Goal: Task Accomplishment & Management: Manage account settings

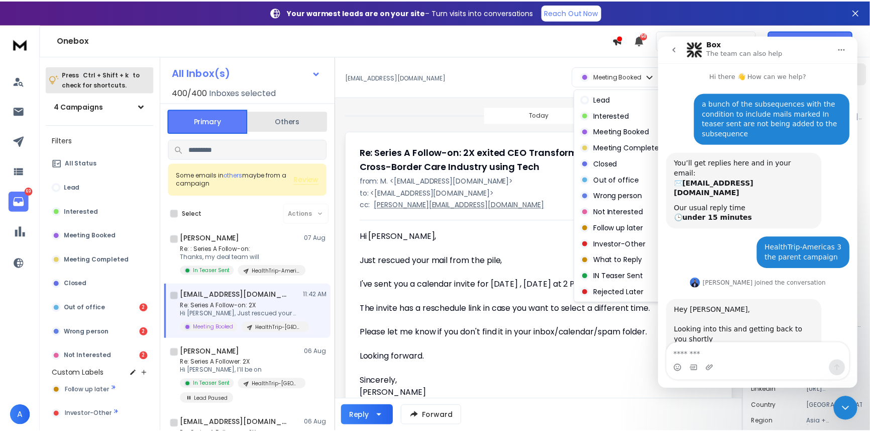
scroll to position [1, 0]
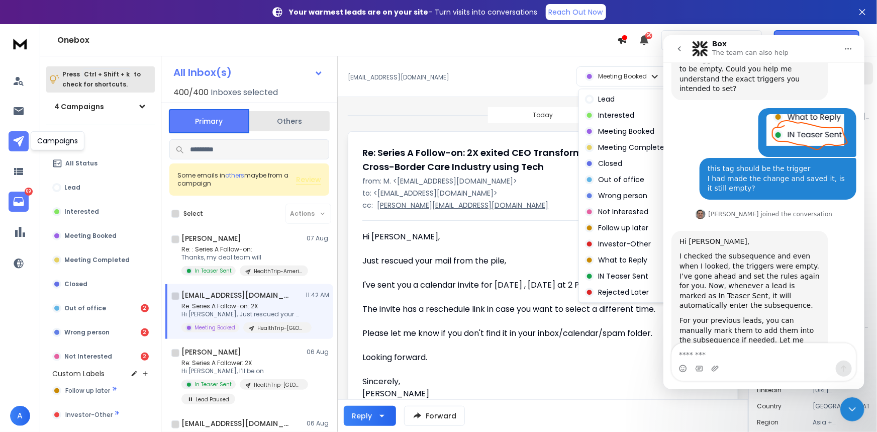
click at [20, 144] on icon at bounding box center [19, 141] width 12 height 12
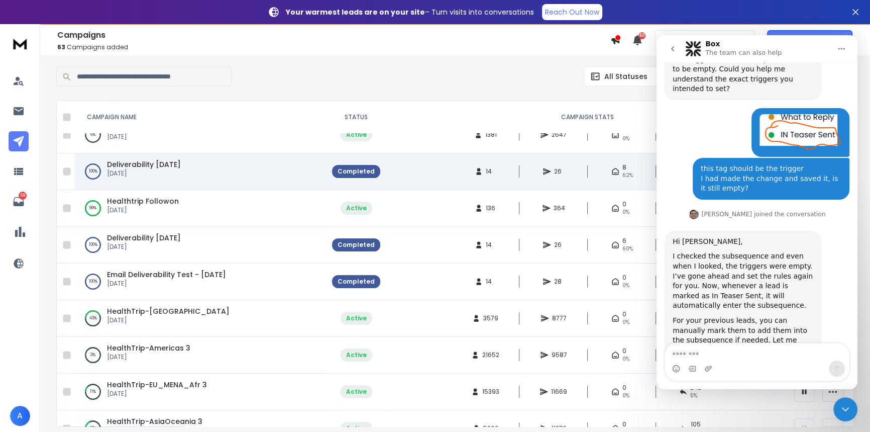
scroll to position [91, 0]
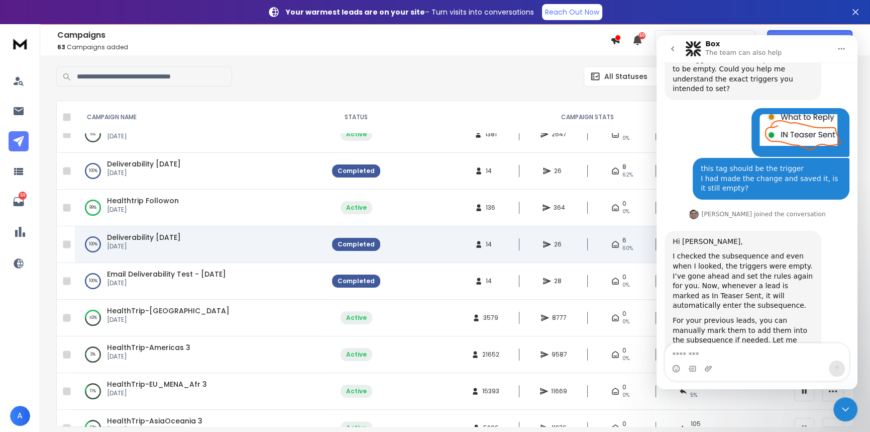
drag, startPoint x: 1287, startPoint y: 286, endPoint x: 816, endPoint y: 361, distance: 477.1
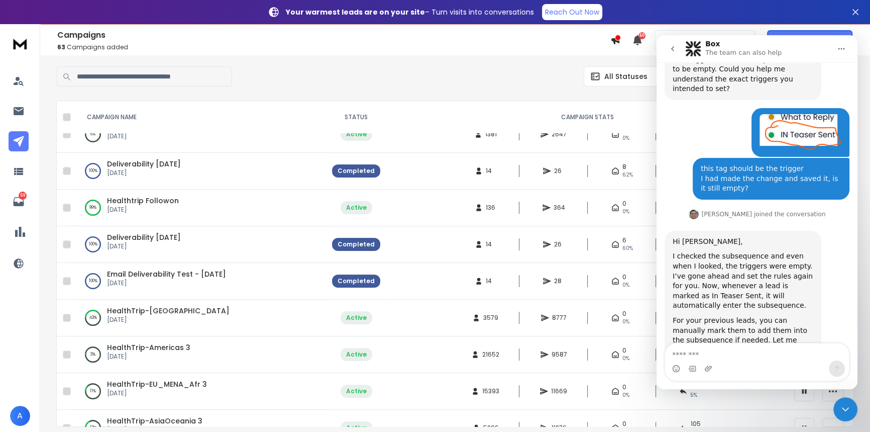
click at [863, 347] on div "Campaigns 63 Campaigns Added All Statuses Newest First Add New CAMPAIGN NAME ST…" at bounding box center [455, 246] width 830 height 380
click at [731, 347] on textarea "Message…" at bounding box center [757, 351] width 184 height 17
type textarea "**"
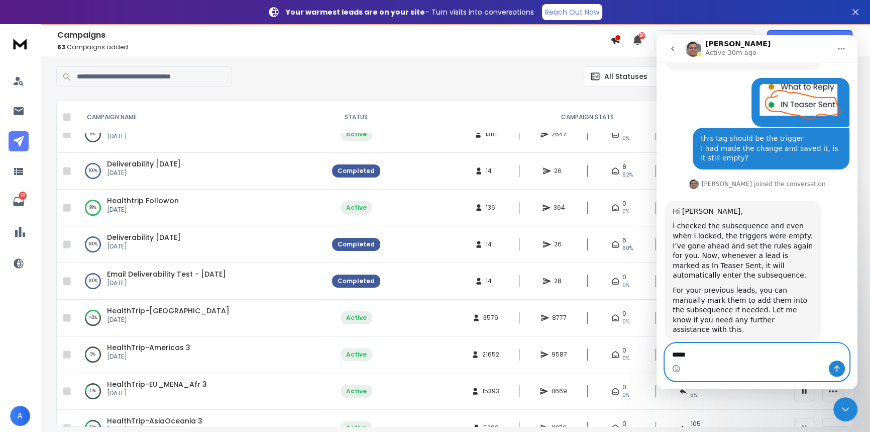
type textarea "******"
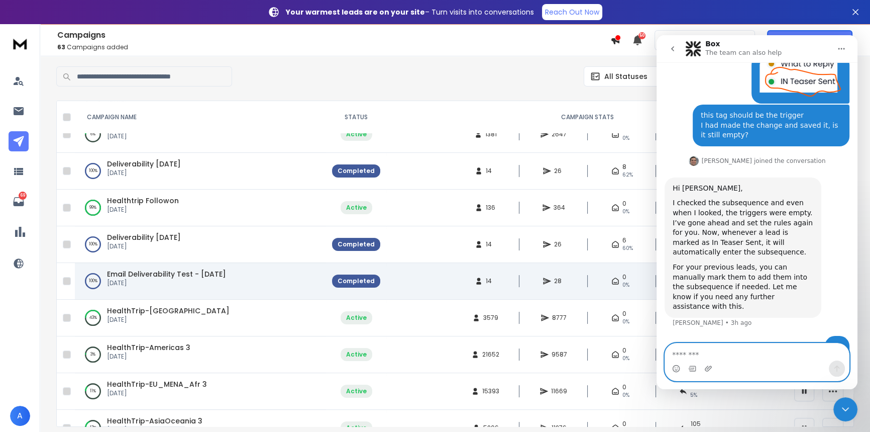
scroll to position [137, 0]
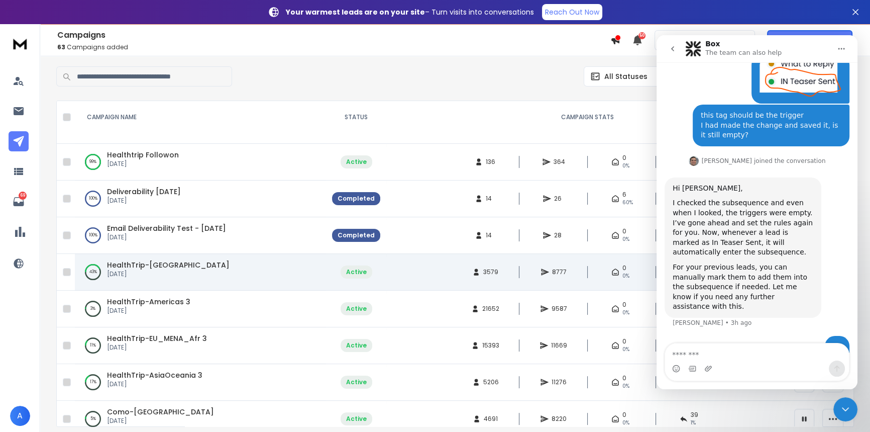
click at [150, 271] on p "[DATE]" at bounding box center [168, 274] width 123 height 8
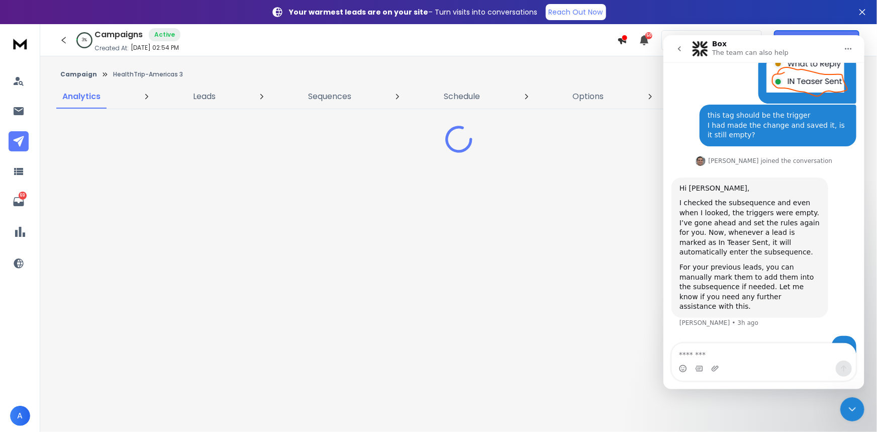
click at [854, 400] on div "Close Intercom Messenger" at bounding box center [852, 408] width 24 height 24
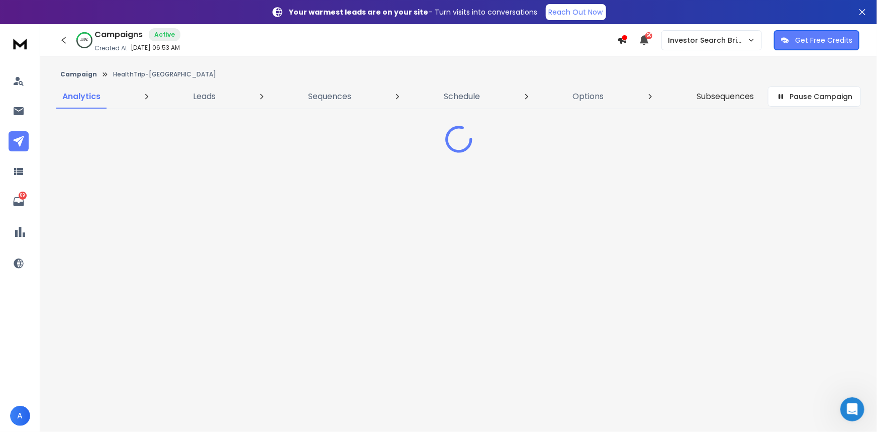
click at [718, 94] on p "Subsequences" at bounding box center [724, 96] width 57 height 12
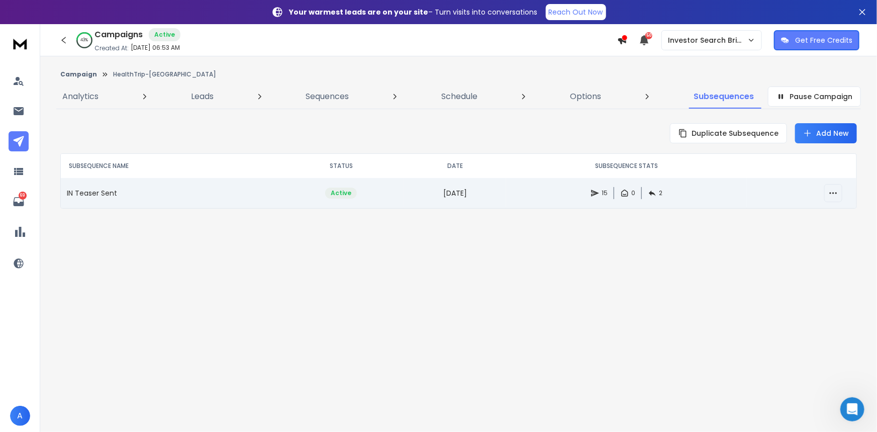
click at [180, 188] on td "IN Teaser Sent" at bounding box center [170, 193] width 218 height 30
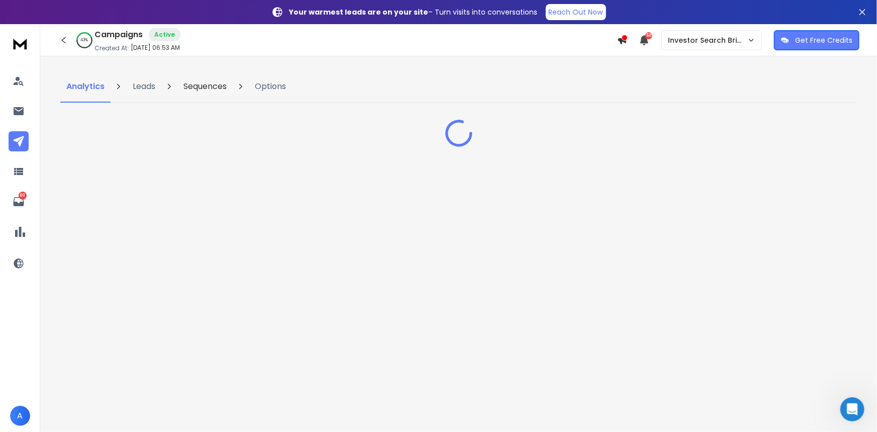
click at [201, 96] on link "Sequences" at bounding box center [204, 86] width 55 height 32
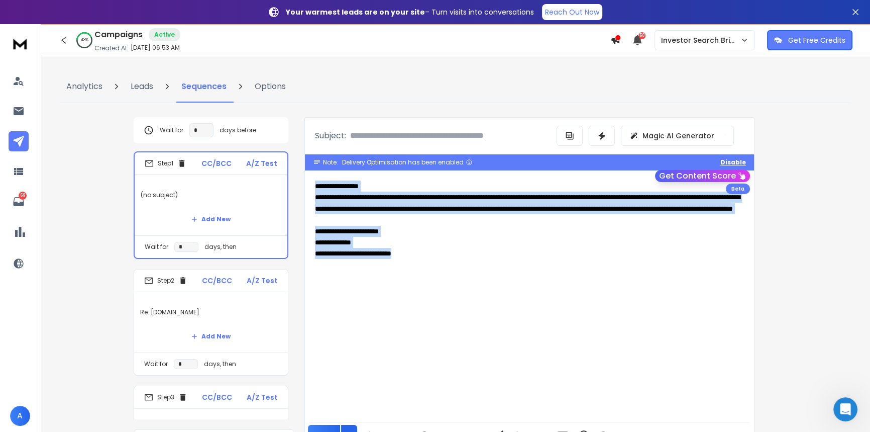
drag, startPoint x: 412, startPoint y: 254, endPoint x: 316, endPoint y: 186, distance: 118.2
click at [316, 186] on div "**********" at bounding box center [529, 295] width 449 height 250
copy div "**********"
click at [243, 318] on p "Re: HealthTrip.com" at bounding box center [211, 312] width 142 height 28
type input "**********"
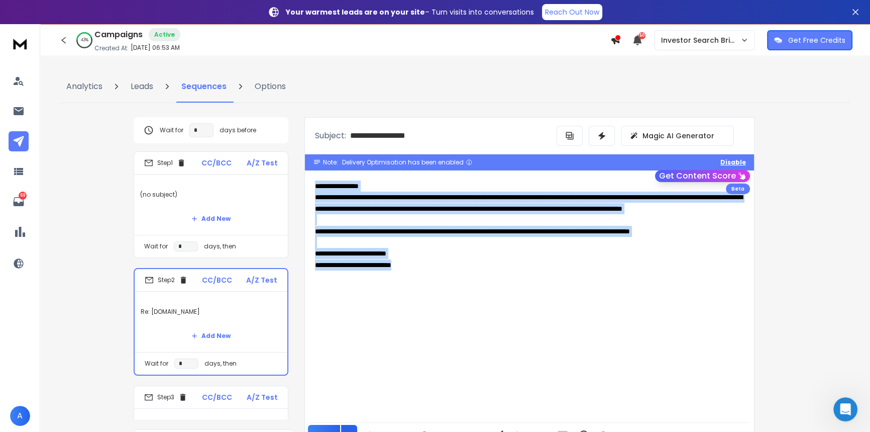
drag, startPoint x: 422, startPoint y: 279, endPoint x: 306, endPoint y: 181, distance: 152.2
click at [306, 181] on div "**********" at bounding box center [529, 295] width 449 height 250
copy div "**********"
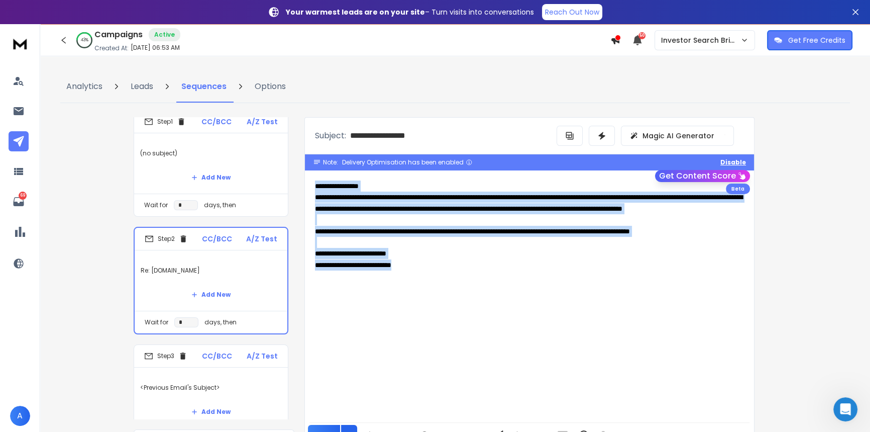
scroll to position [49, 0]
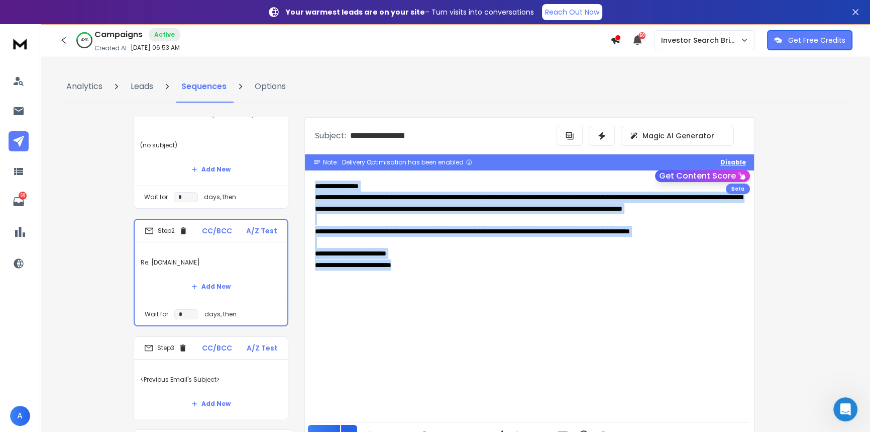
click at [243, 372] on p "<Previous Email's Subject>" at bounding box center [211, 379] width 142 height 28
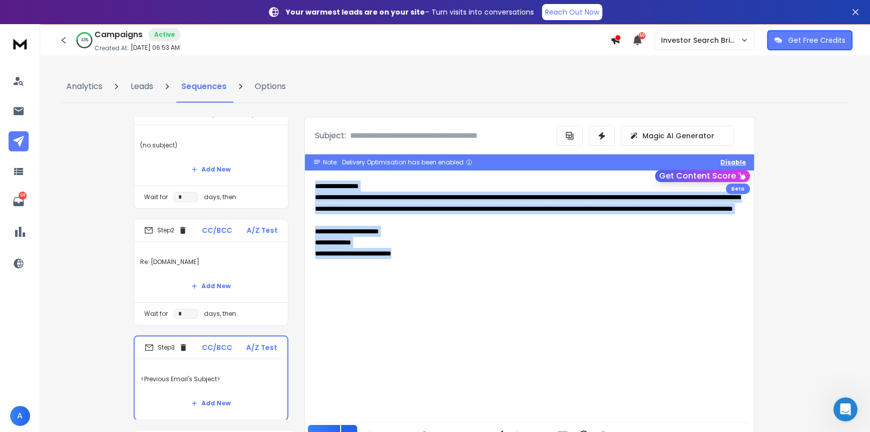
drag, startPoint x: 416, startPoint y: 248, endPoint x: 307, endPoint y: 182, distance: 127.3
click at [307, 182] on div "**********" at bounding box center [529, 295] width 449 height 250
copy div "**********"
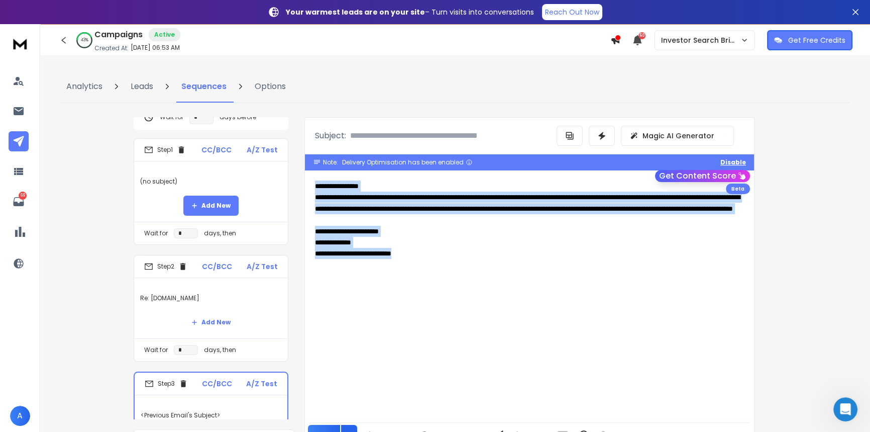
scroll to position [0, 0]
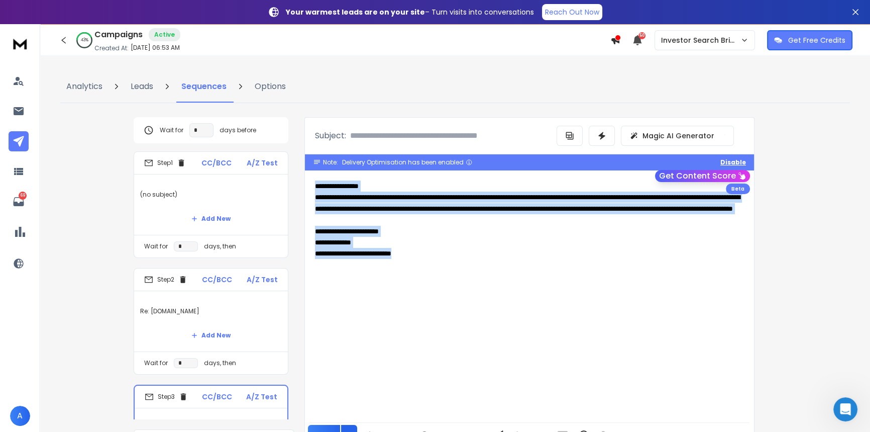
click at [223, 191] on p "(no subject)" at bounding box center [211, 194] width 142 height 28
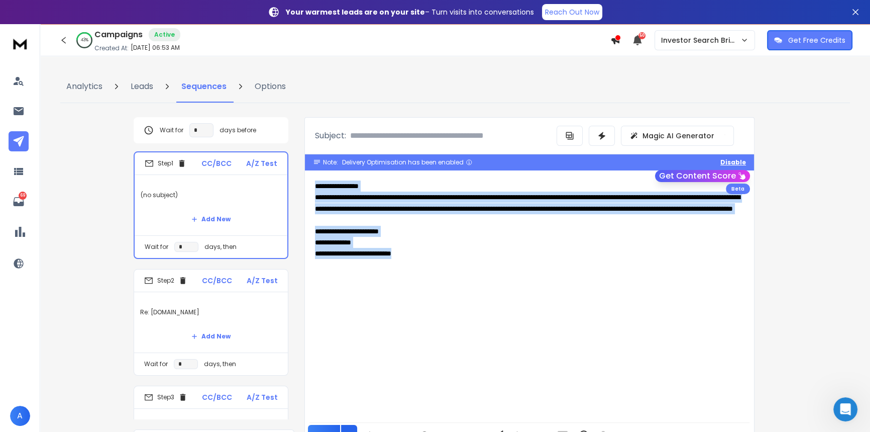
drag, startPoint x: 413, startPoint y: 251, endPoint x: 315, endPoint y: 188, distance: 116.1
click at [315, 188] on div "**********" at bounding box center [529, 295] width 449 height 250
copy div "**********"
click at [256, 311] on p "Re: HealthTrip.com" at bounding box center [211, 312] width 142 height 28
type input "**********"
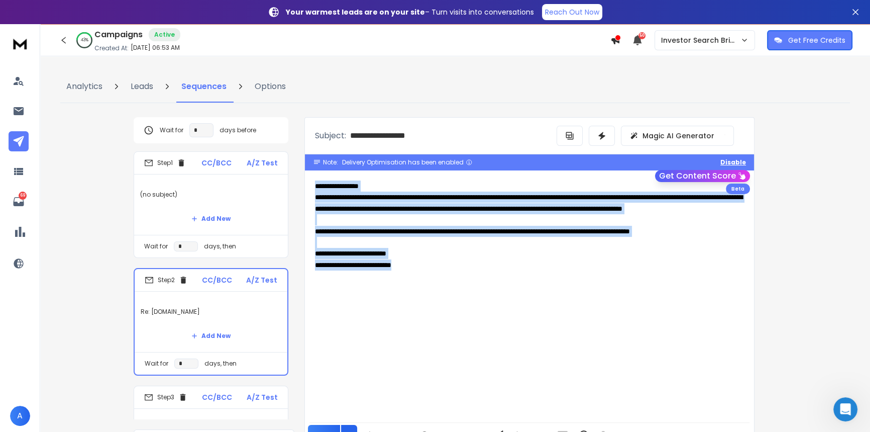
drag, startPoint x: 412, startPoint y: 276, endPoint x: 298, endPoint y: 189, distance: 143.0
click at [298, 189] on div "**********" at bounding box center [455, 283] width 643 height 332
copy div "**********"
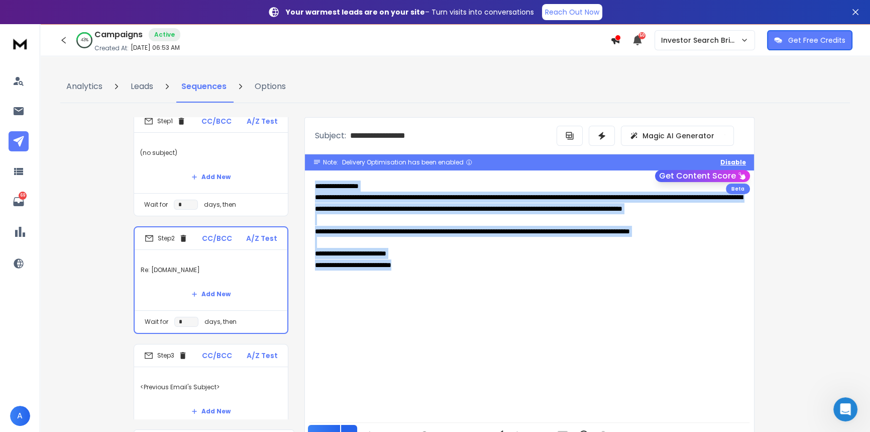
scroll to position [49, 0]
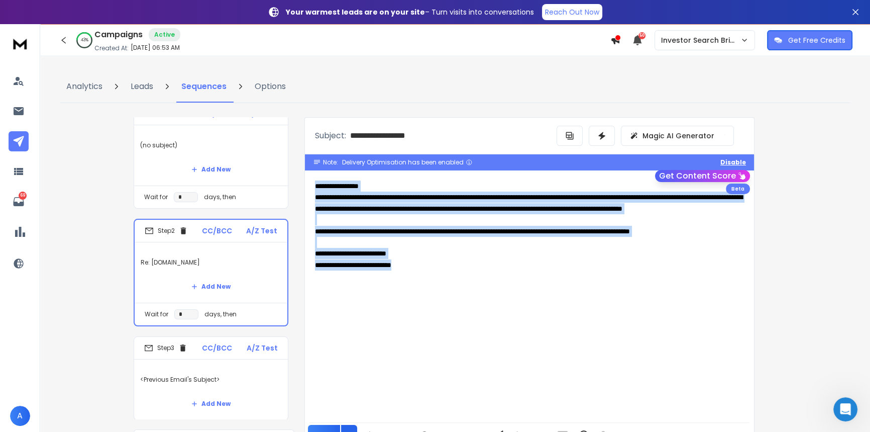
click at [248, 371] on p "<Previous Email's Subject>" at bounding box center [211, 379] width 142 height 28
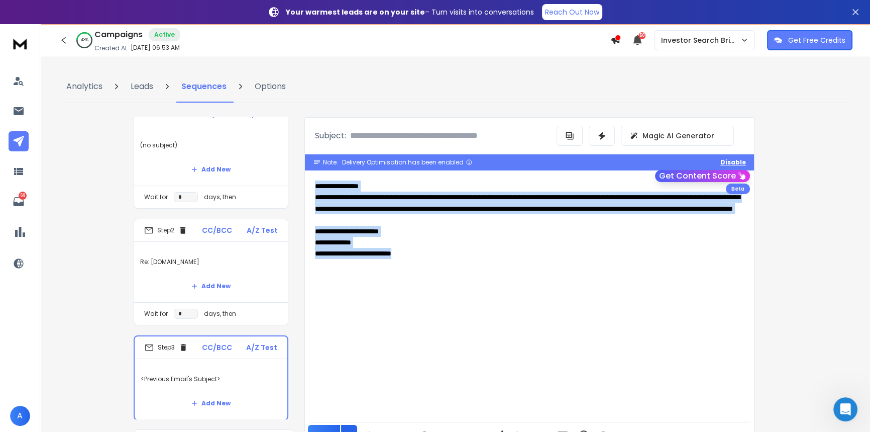
drag, startPoint x: 416, startPoint y: 256, endPoint x: 309, endPoint y: 181, distance: 131.0
click at [309, 181] on div "**********" at bounding box center [529, 295] width 449 height 250
copy div "**********"
click at [241, 368] on p "<Previous Email's Subject>" at bounding box center [211, 379] width 141 height 28
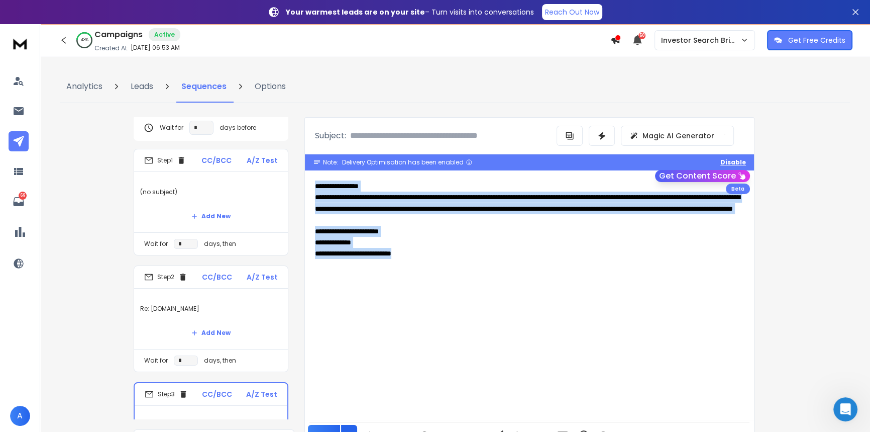
scroll to position [0, 0]
click at [251, 204] on p "(no subject)" at bounding box center [211, 194] width 142 height 28
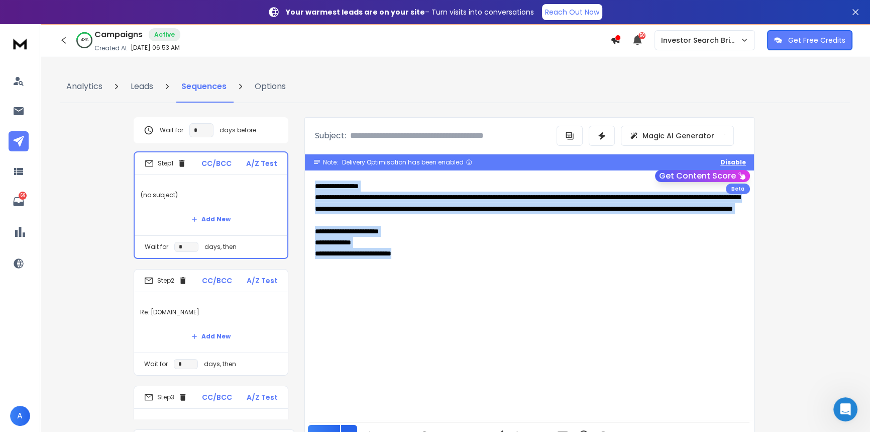
drag, startPoint x: 427, startPoint y: 250, endPoint x: 298, endPoint y: 180, distance: 146.6
click at [298, 180] on div "**********" at bounding box center [455, 283] width 643 height 332
copy div "**********"
click at [259, 308] on p "Re: HealthTrip.com" at bounding box center [211, 312] width 142 height 28
type input "**********"
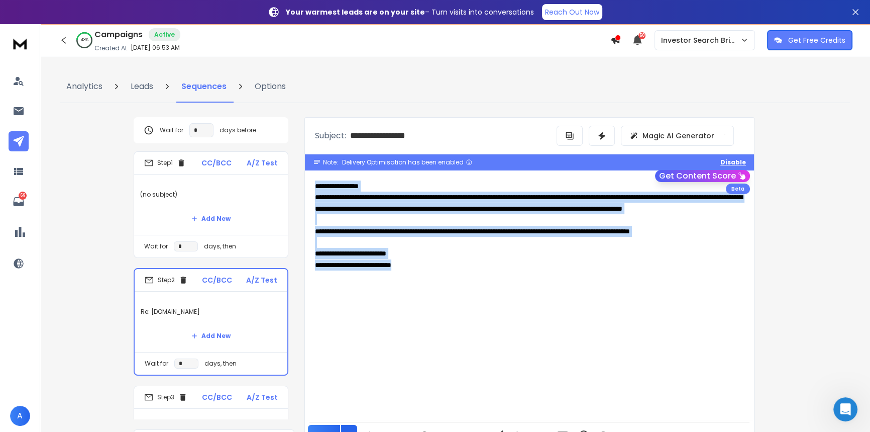
drag, startPoint x: 417, startPoint y: 276, endPoint x: 287, endPoint y: 154, distance: 178.1
click at [287, 154] on div "**********" at bounding box center [455, 283] width 643 height 332
copy div "**********"
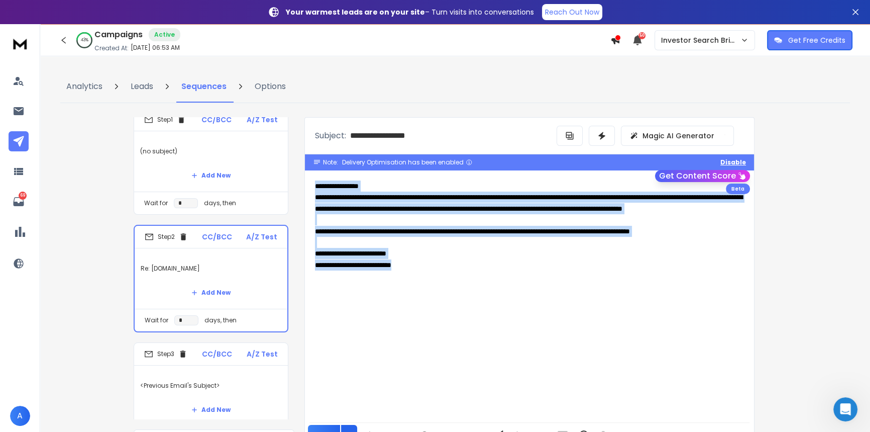
scroll to position [49, 0]
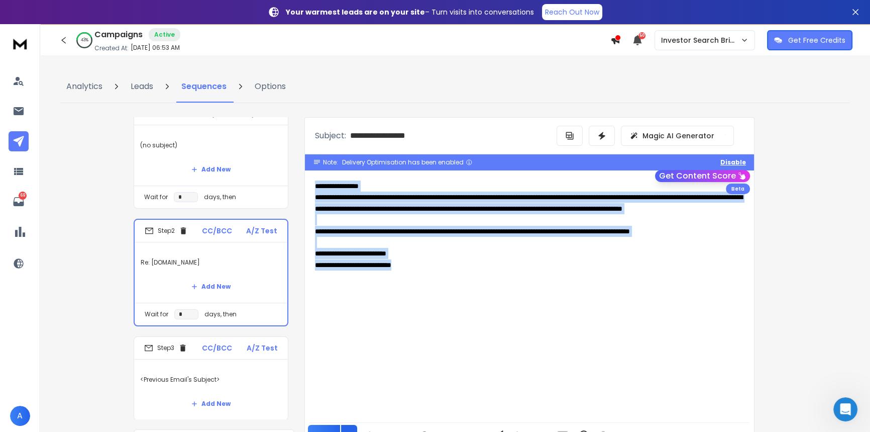
click at [246, 378] on p "<Previous Email's Subject>" at bounding box center [211, 379] width 142 height 28
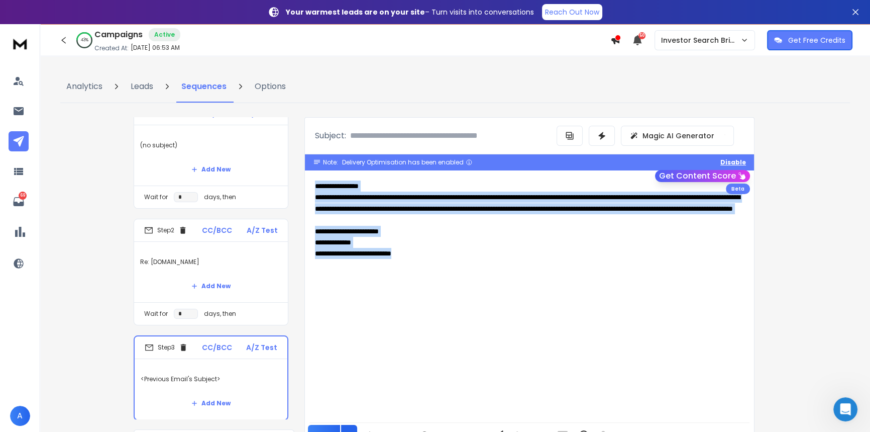
drag, startPoint x: 422, startPoint y: 251, endPoint x: 315, endPoint y: 164, distance: 137.9
click at [315, 164] on div "**********" at bounding box center [529, 301] width 449 height 294
copy div "**********"
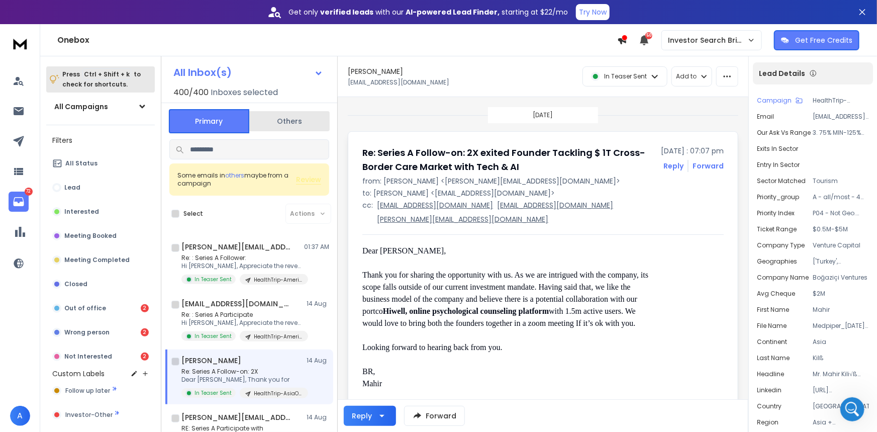
scroll to position [91, 0]
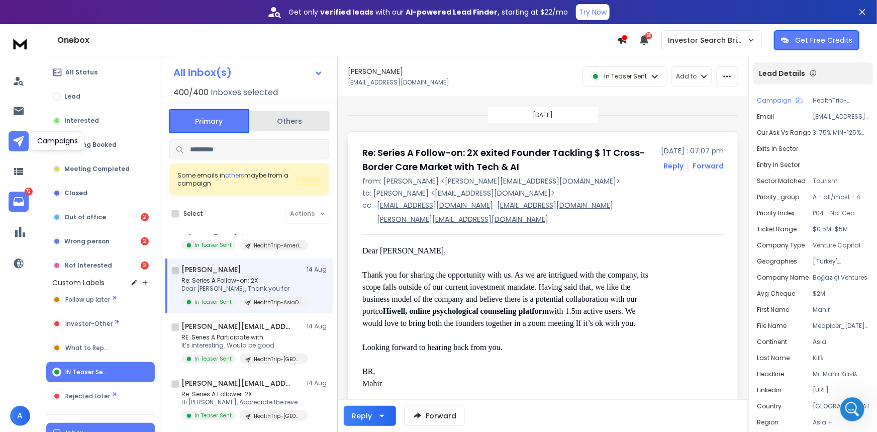
click at [22, 144] on icon at bounding box center [19, 141] width 12 height 12
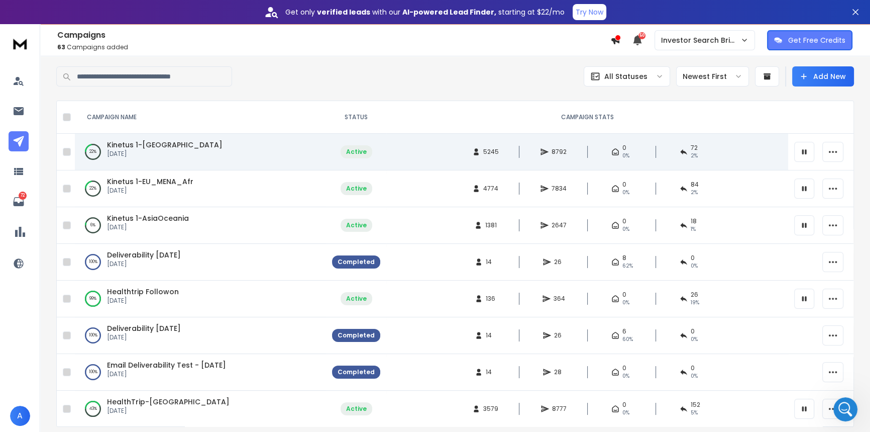
click at [143, 155] on p "[DATE]" at bounding box center [165, 154] width 116 height 8
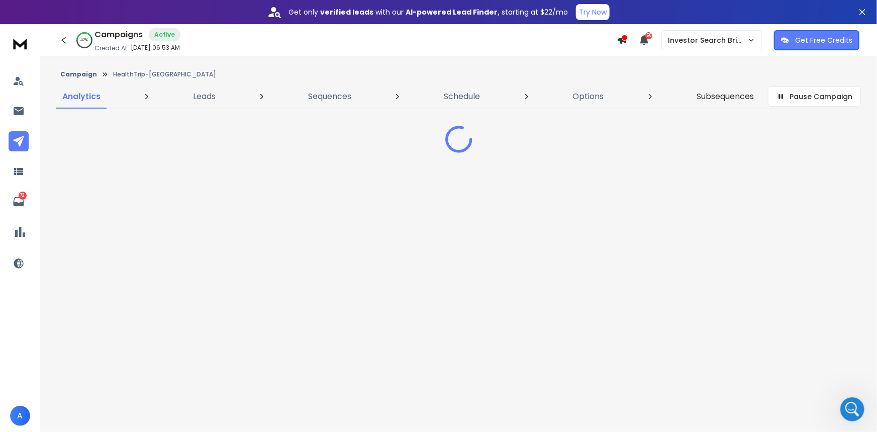
click at [722, 95] on p "Subsequences" at bounding box center [724, 96] width 57 height 12
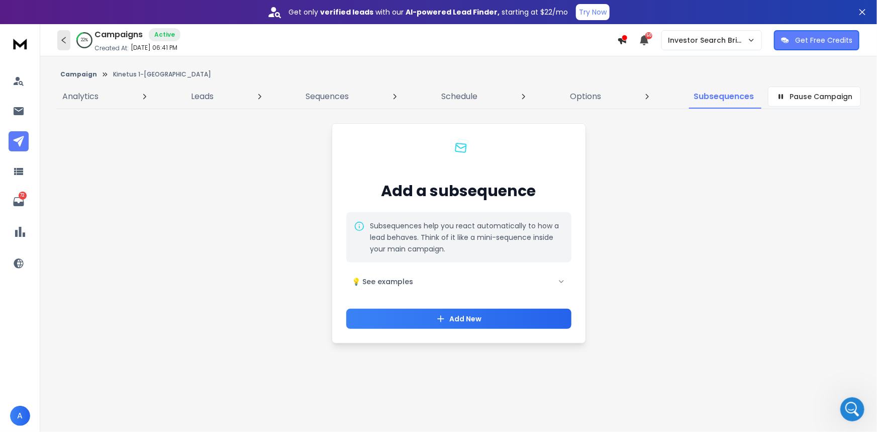
click at [62, 40] on icon at bounding box center [63, 40] width 4 height 7
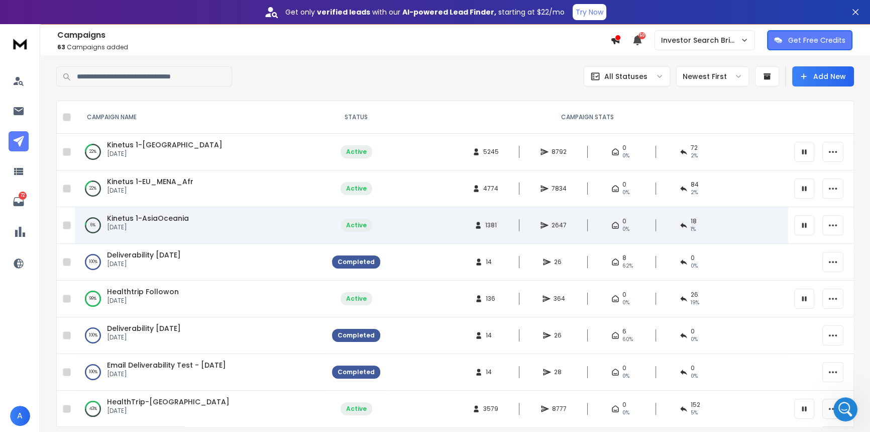
click at [136, 220] on span "Kinetus 1-AsiaOceania" at bounding box center [148, 218] width 82 height 10
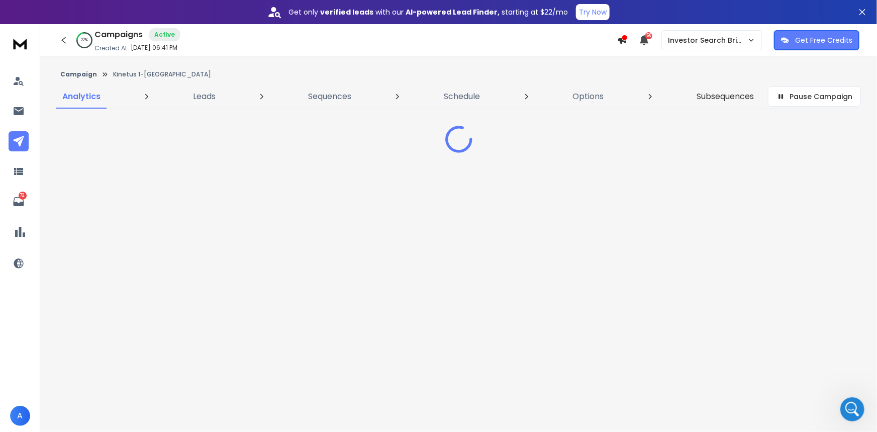
click at [729, 95] on p "Subsequences" at bounding box center [724, 96] width 57 height 12
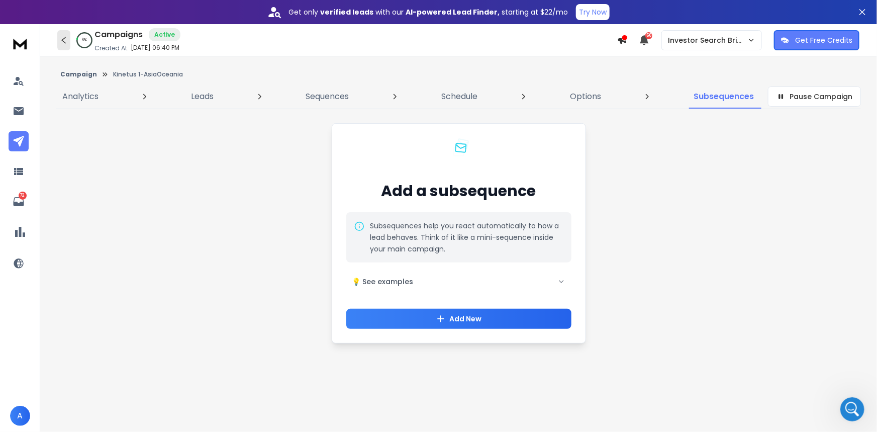
click at [69, 46] on button at bounding box center [63, 40] width 13 height 20
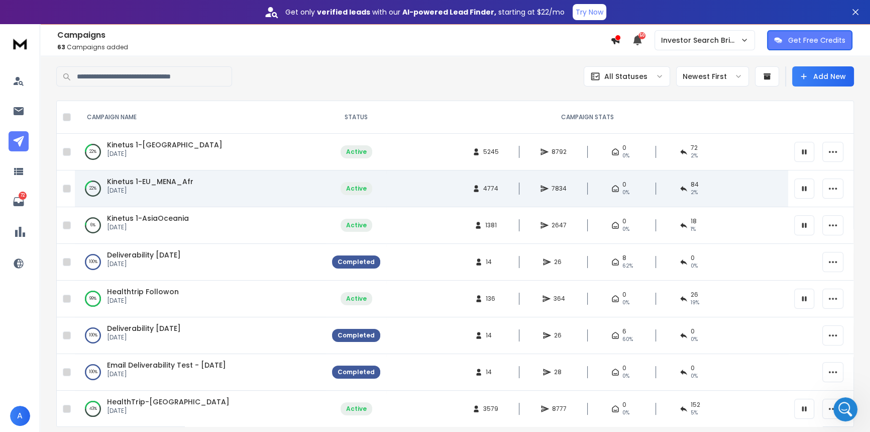
click at [132, 183] on span "Kinetus 1-EU_MENA_Afr" at bounding box center [150, 181] width 86 height 10
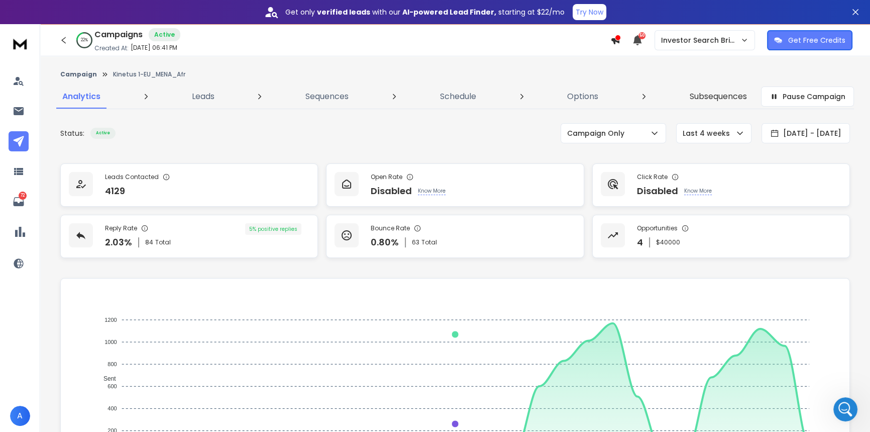
click at [709, 96] on p "Subsequences" at bounding box center [718, 96] width 57 height 12
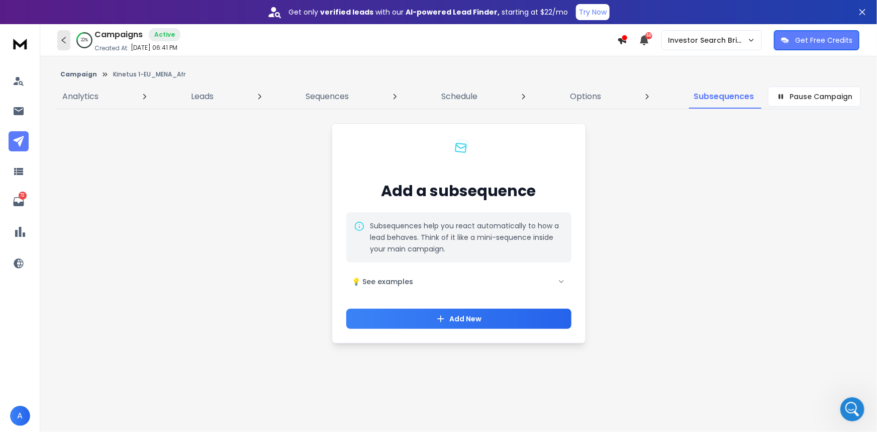
click at [62, 45] on button at bounding box center [63, 40] width 13 height 20
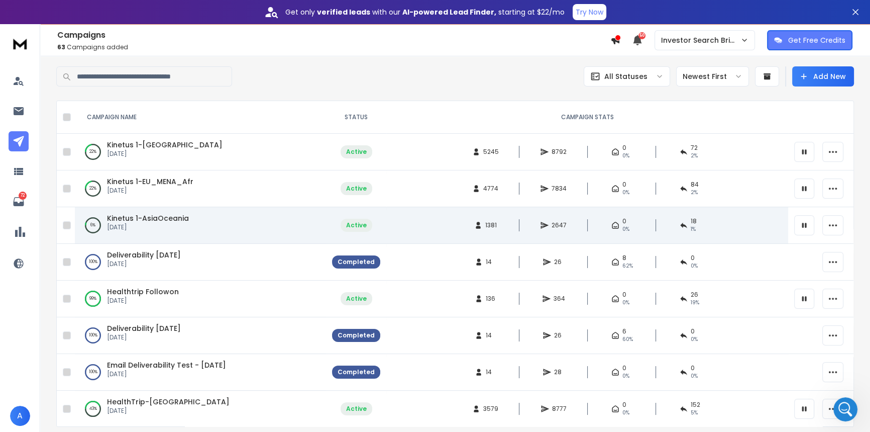
click at [165, 220] on span "Kinetus 1-AsiaOceania" at bounding box center [148, 218] width 82 height 10
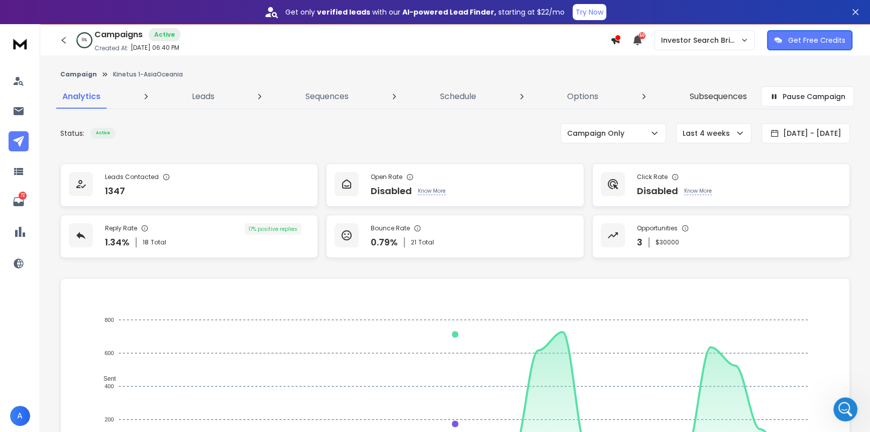
click at [719, 99] on p "Subsequences" at bounding box center [718, 96] width 57 height 12
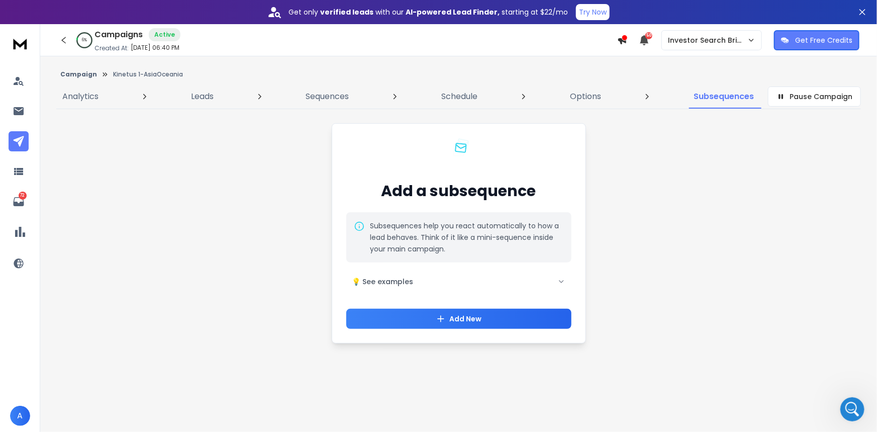
click at [502, 315] on button "Add New" at bounding box center [458, 318] width 225 height 20
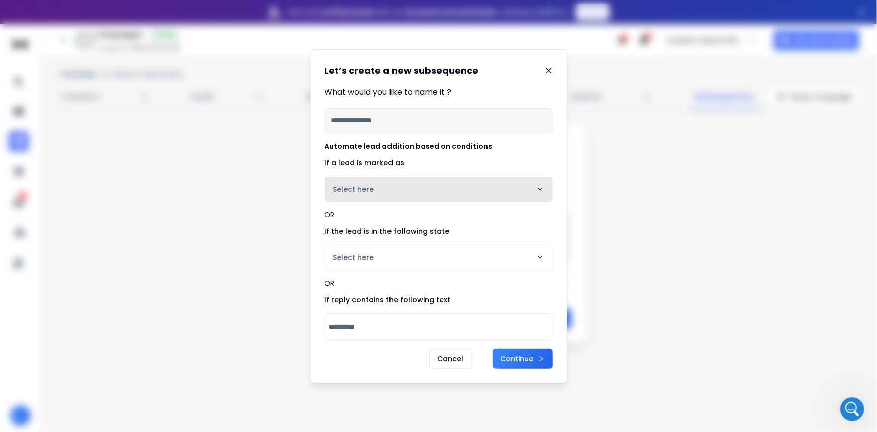
click at [377, 185] on button "Select here" at bounding box center [439, 188] width 228 height 25
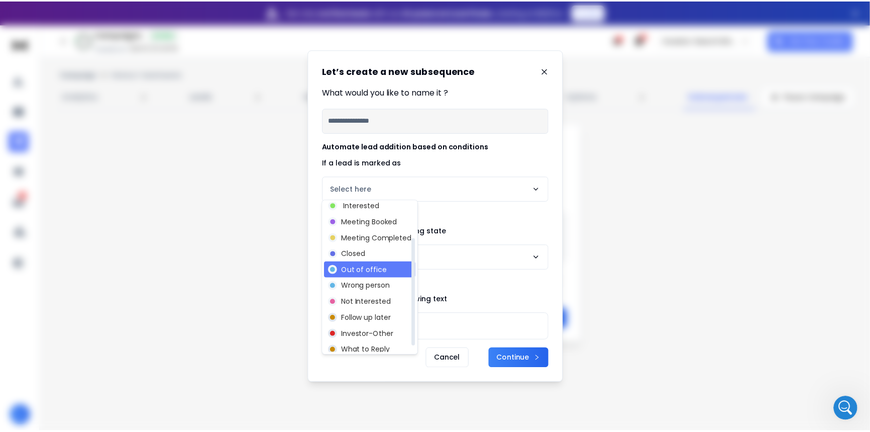
scroll to position [58, 0]
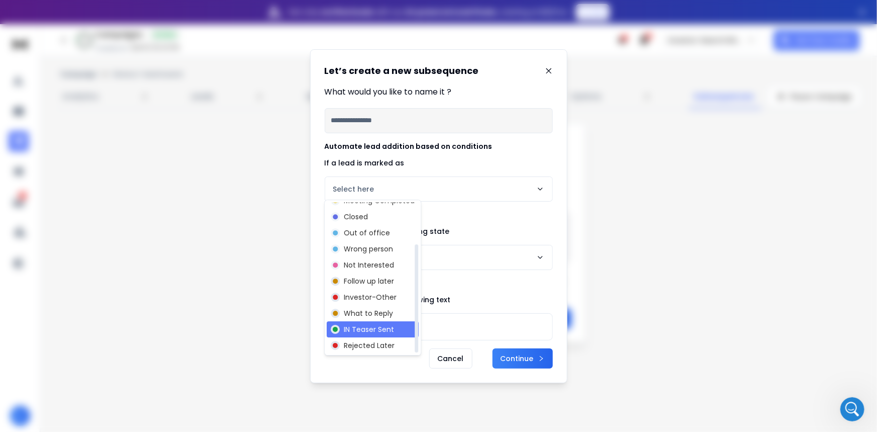
drag, startPoint x: 381, startPoint y: 324, endPoint x: 388, endPoint y: 323, distance: 7.6
click at [381, 324] on p "IN Teaser Sent" at bounding box center [369, 329] width 50 height 10
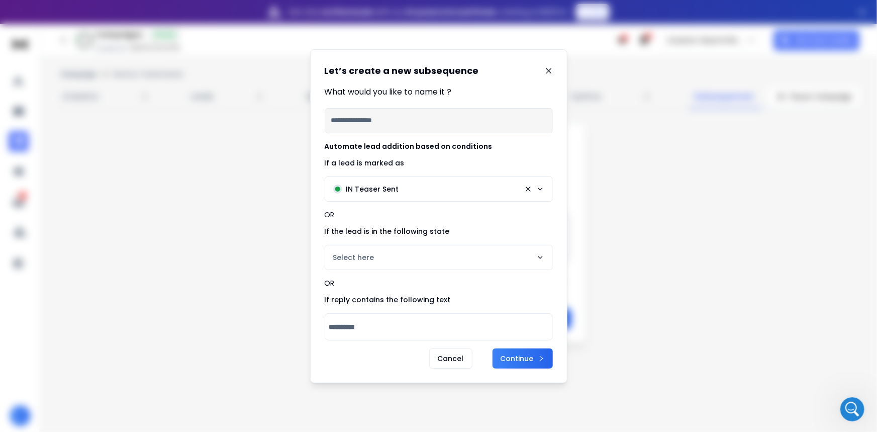
click at [425, 123] on input at bounding box center [439, 120] width 228 height 25
drag, startPoint x: 331, startPoint y: 115, endPoint x: 502, endPoint y: 137, distance: 172.7
click at [502, 137] on form "**********" at bounding box center [439, 233] width 228 height 270
type input "**********"
click at [527, 356] on button "Continue" at bounding box center [522, 358] width 60 height 20
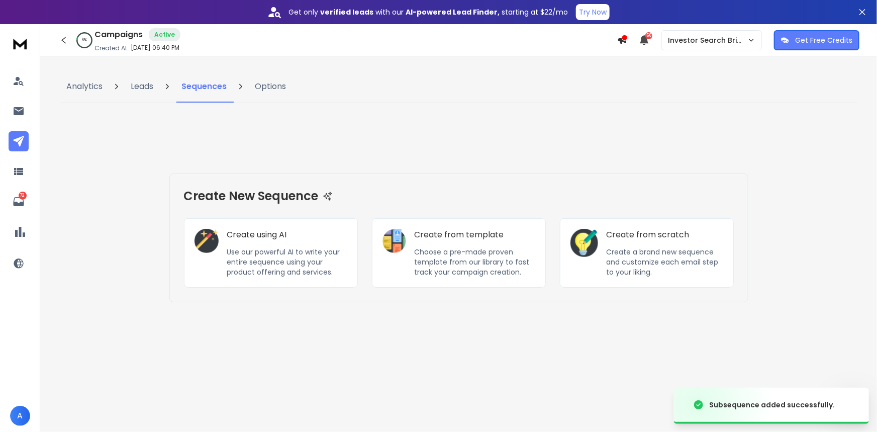
click at [626, 263] on p "Create a brand new sequence and customize each email step to your liking." at bounding box center [664, 262] width 117 height 30
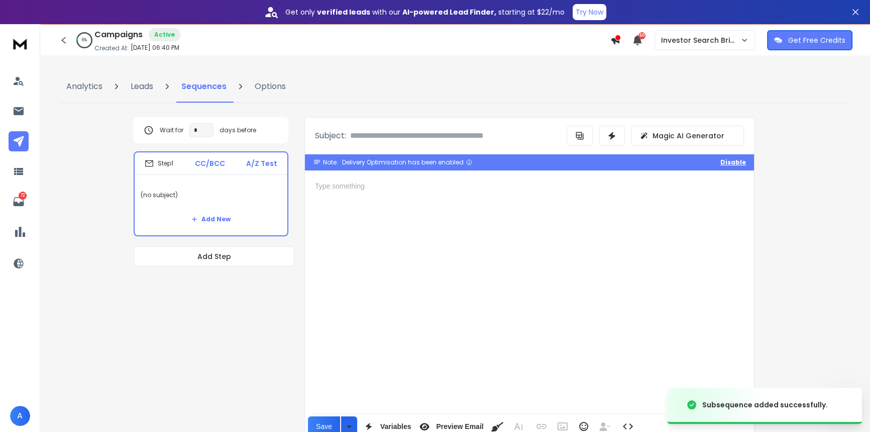
click at [366, 189] on div at bounding box center [529, 185] width 429 height 11
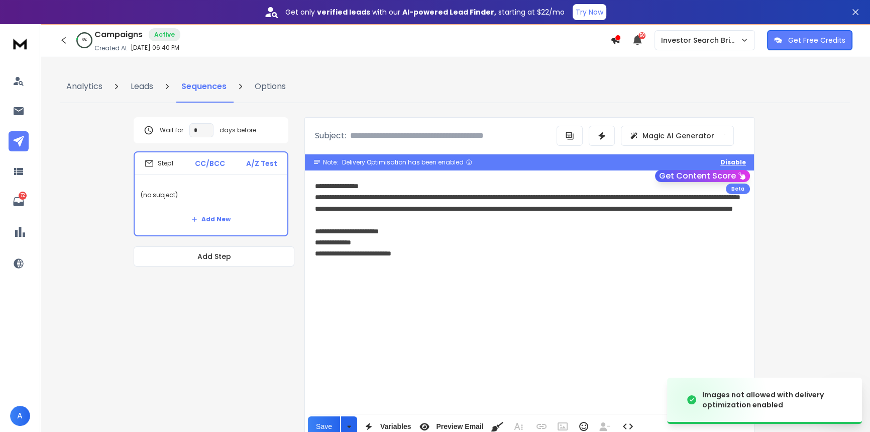
drag, startPoint x: 201, startPoint y: 131, endPoint x: 190, endPoint y: 133, distance: 10.7
click at [190, 133] on input "*" at bounding box center [201, 130] width 24 height 14
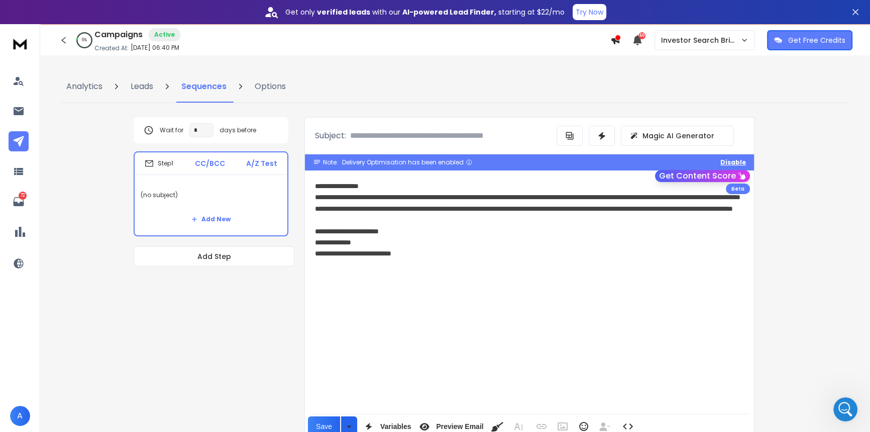
type input "*"
click at [259, 281] on div "Wait for * days before Step 1 CC/BCC A/Z Test (no subject) Add New Add Step" at bounding box center [214, 279] width 161 height 324
click at [235, 254] on button "Add Step" at bounding box center [214, 256] width 161 height 20
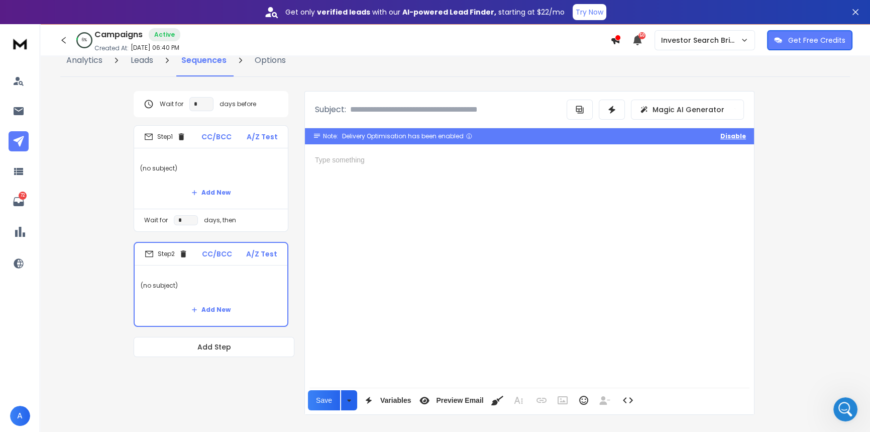
scroll to position [27, 0]
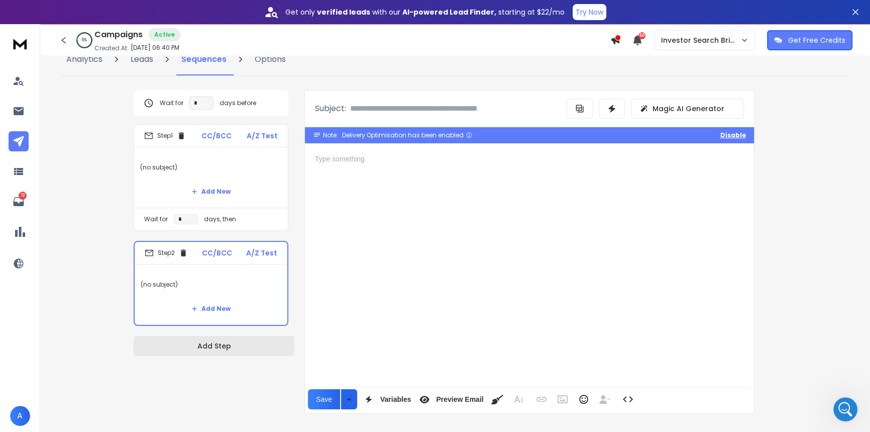
click at [224, 346] on button "Add Step" at bounding box center [214, 346] width 161 height 20
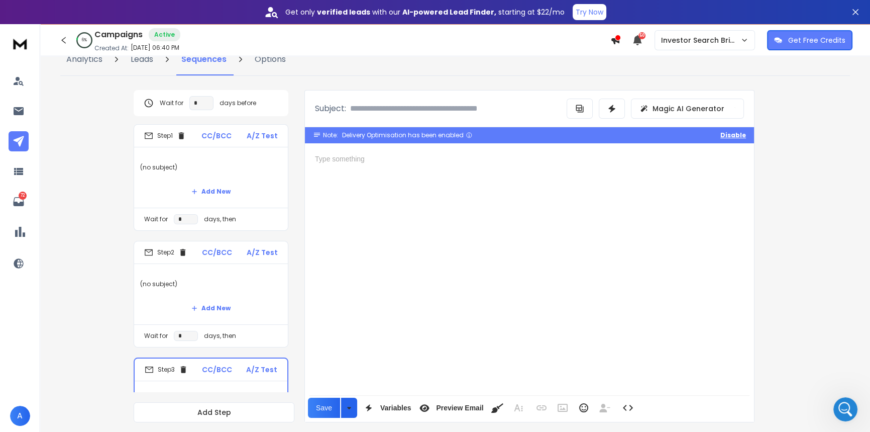
drag, startPoint x: 184, startPoint y: 220, endPoint x: 157, endPoint y: 221, distance: 27.1
click at [157, 221] on div "Wait for * days, then" at bounding box center [211, 218] width 154 height 23
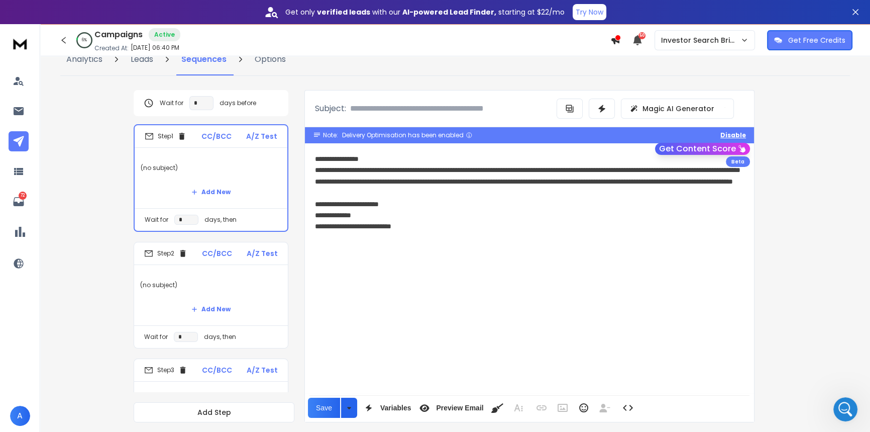
type input "*"
drag, startPoint x: 184, startPoint y: 339, endPoint x: 137, endPoint y: 338, distance: 46.7
click at [137, 338] on div "Wait for * days, then" at bounding box center [211, 336] width 154 height 23
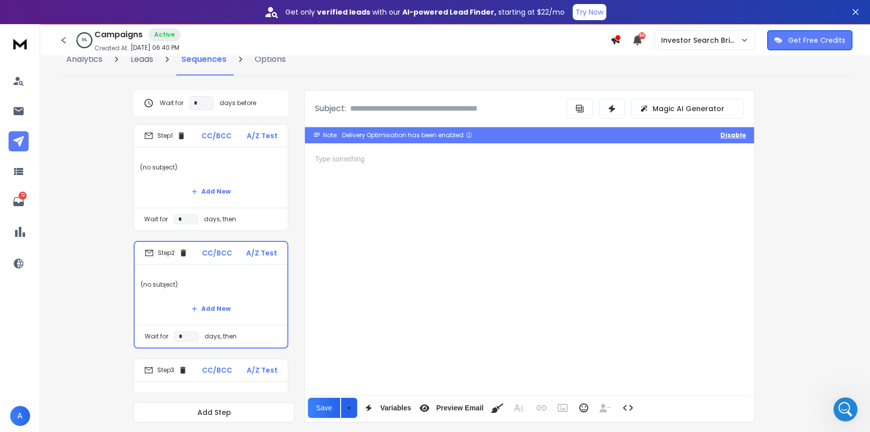
click at [263, 177] on p "(no subject)" at bounding box center [211, 167] width 142 height 28
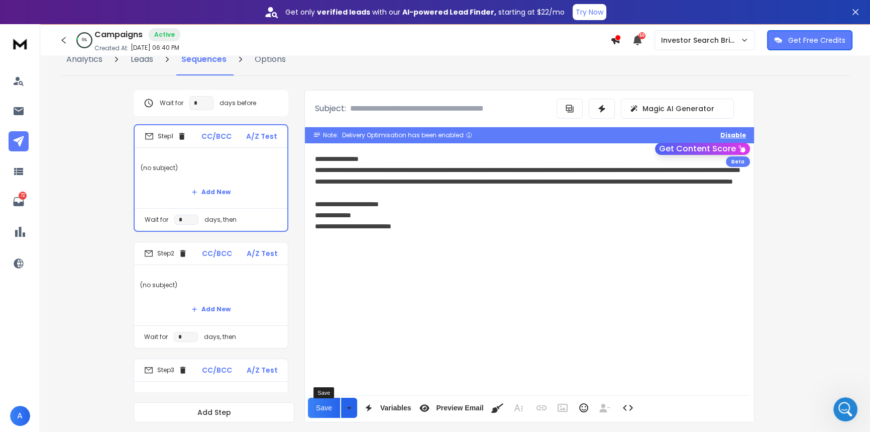
type input "*"
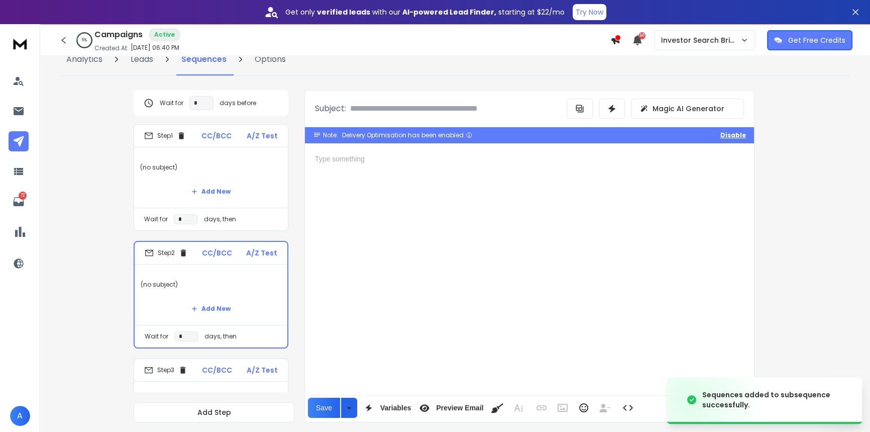
click at [348, 184] on div at bounding box center [529, 268] width 449 height 250
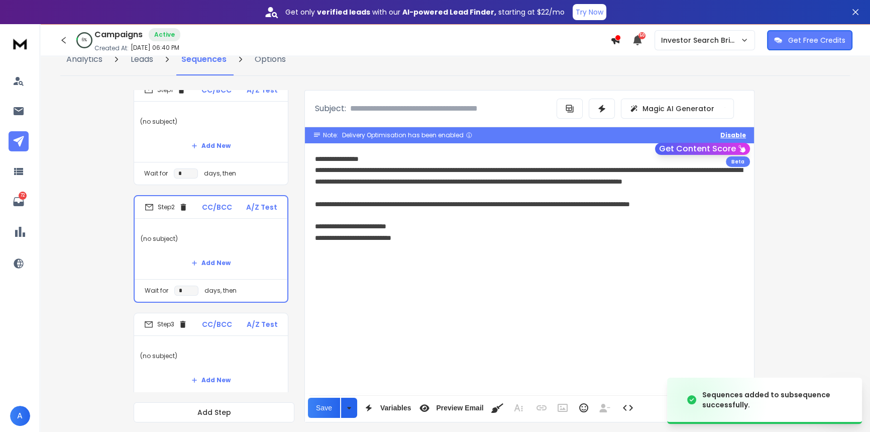
scroll to position [49, 0]
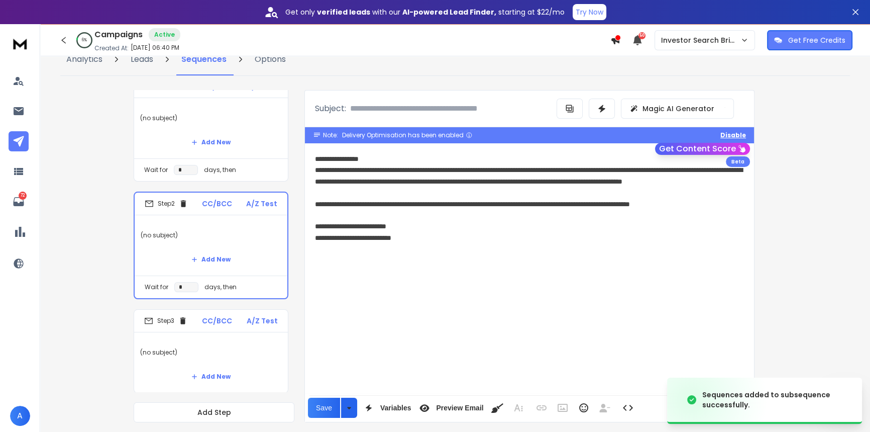
click at [248, 349] on p "(no subject)" at bounding box center [211, 352] width 142 height 28
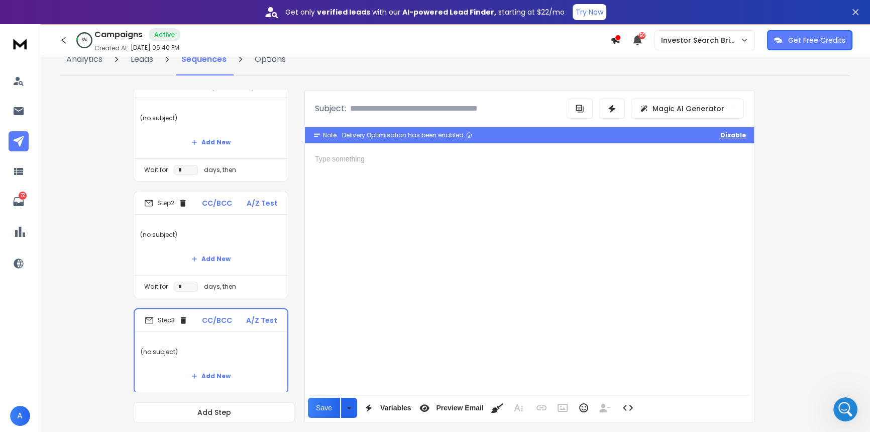
click at [365, 181] on div at bounding box center [529, 268] width 449 height 250
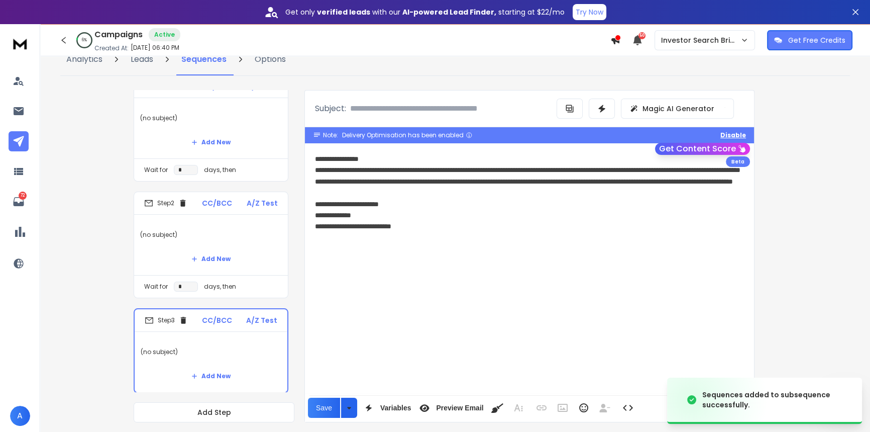
click at [270, 251] on div "Add New" at bounding box center [211, 259] width 142 height 20
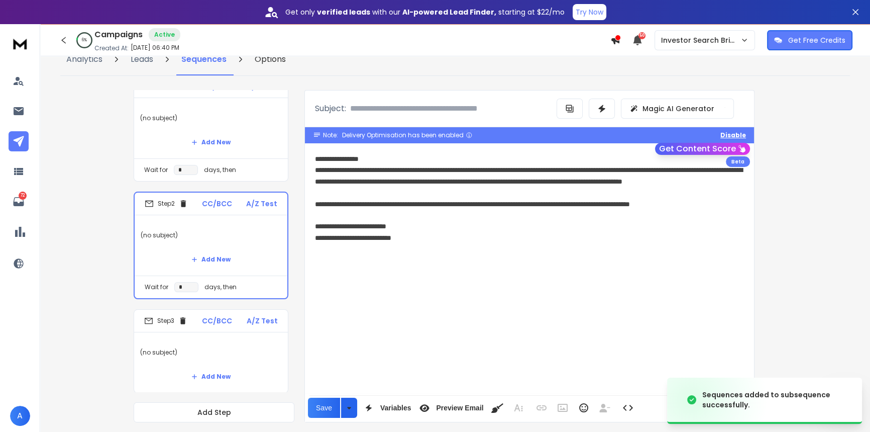
click at [265, 57] on p "Options" at bounding box center [270, 59] width 31 height 12
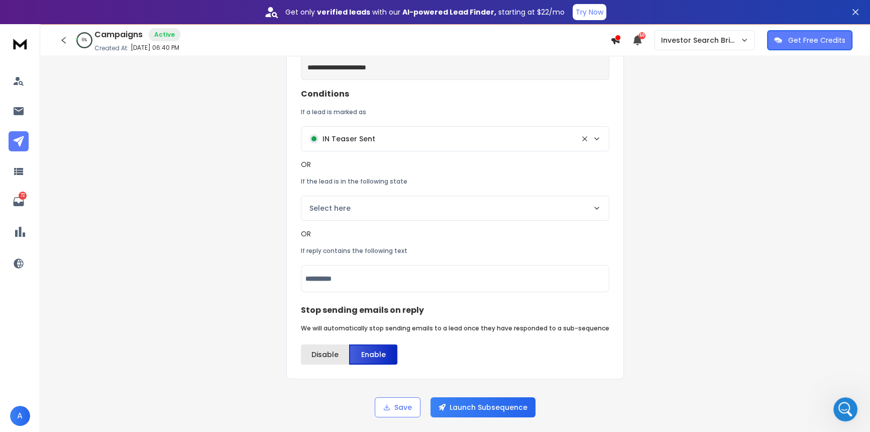
scroll to position [109, 0]
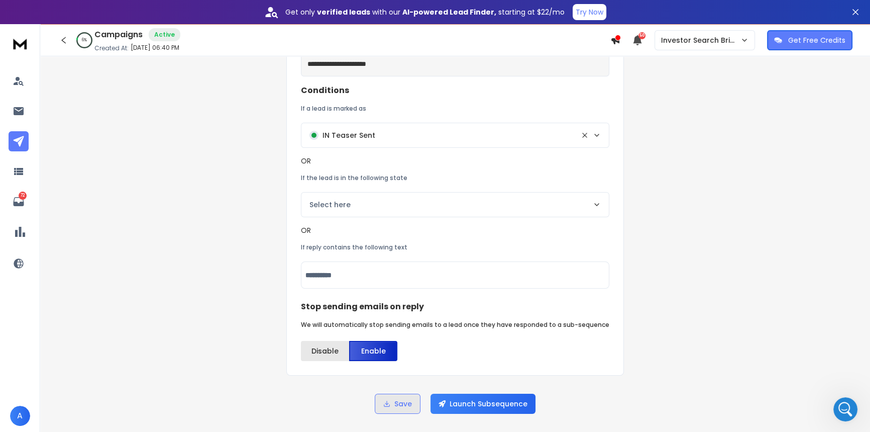
click at [386, 404] on icon "submit" at bounding box center [386, 403] width 7 height 7
click at [487, 406] on button "Launch Subsequence" at bounding box center [483, 403] width 105 height 20
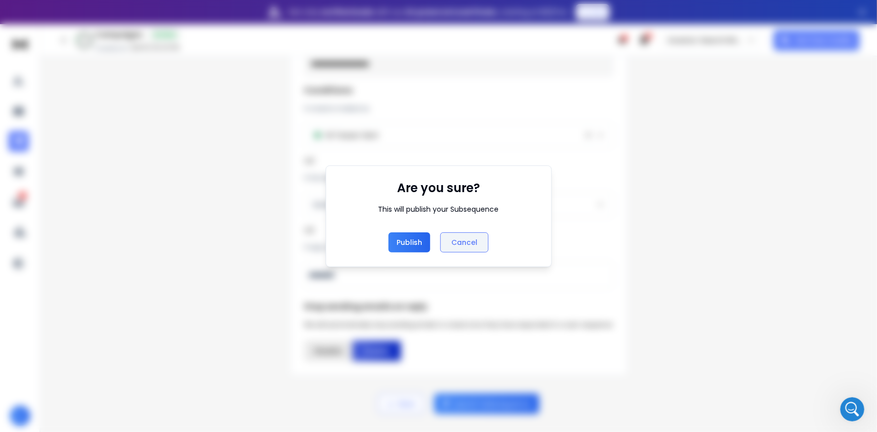
click at [397, 240] on button "Publish" at bounding box center [409, 242] width 42 height 20
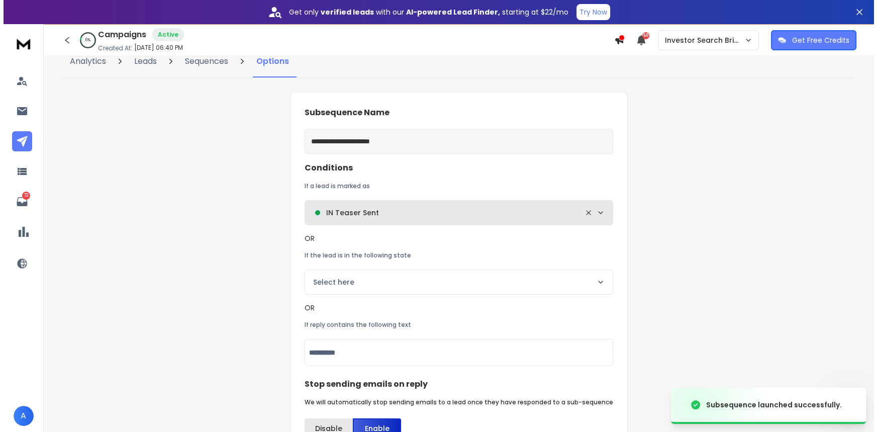
scroll to position [0, 0]
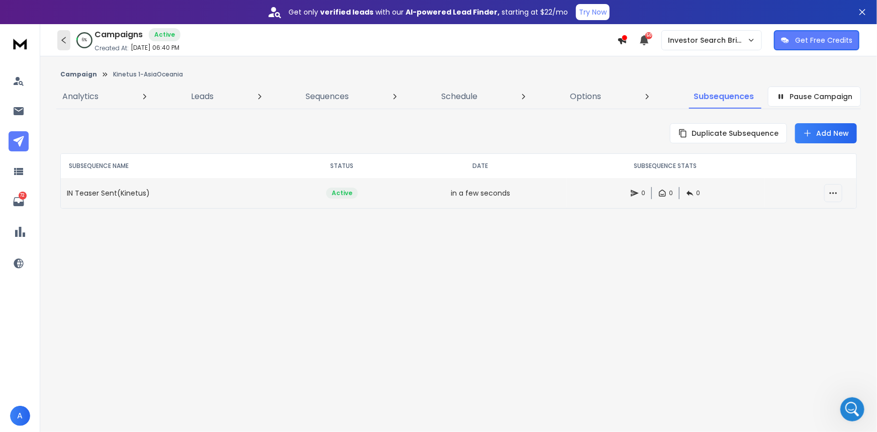
click at [66, 37] on icon at bounding box center [63, 40] width 9 height 9
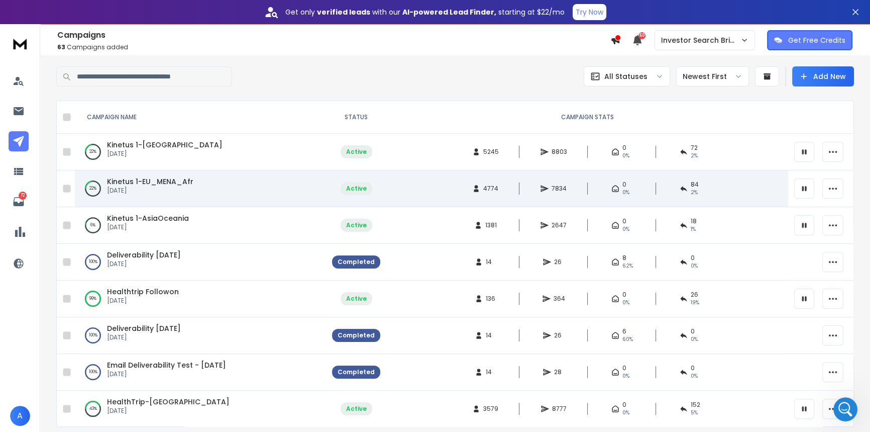
click at [159, 179] on span "Kinetus 1-EU_MENA_Afr" at bounding box center [150, 181] width 86 height 10
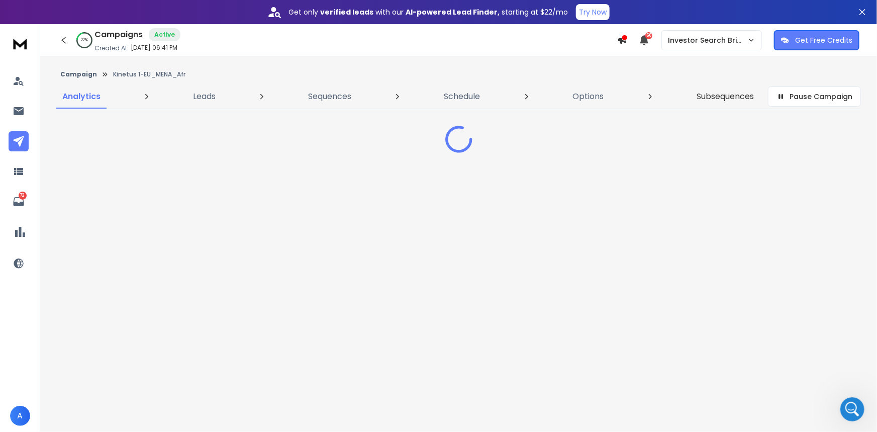
click at [715, 95] on p "Subsequences" at bounding box center [724, 96] width 57 height 12
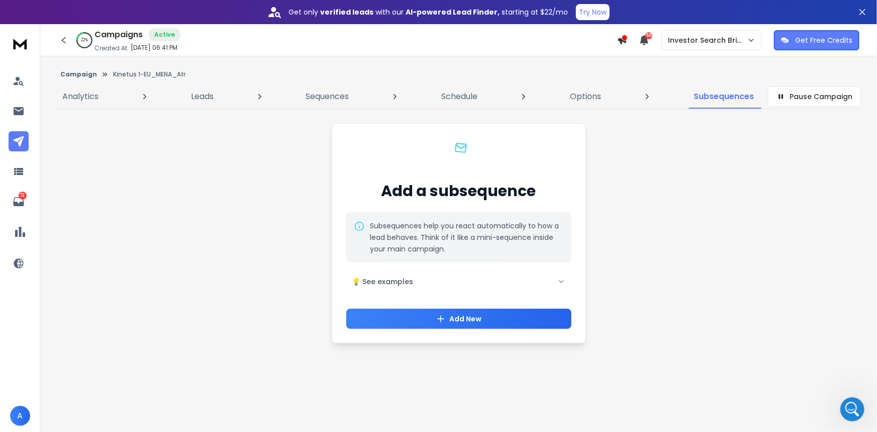
click at [456, 317] on button "Add New" at bounding box center [458, 318] width 225 height 20
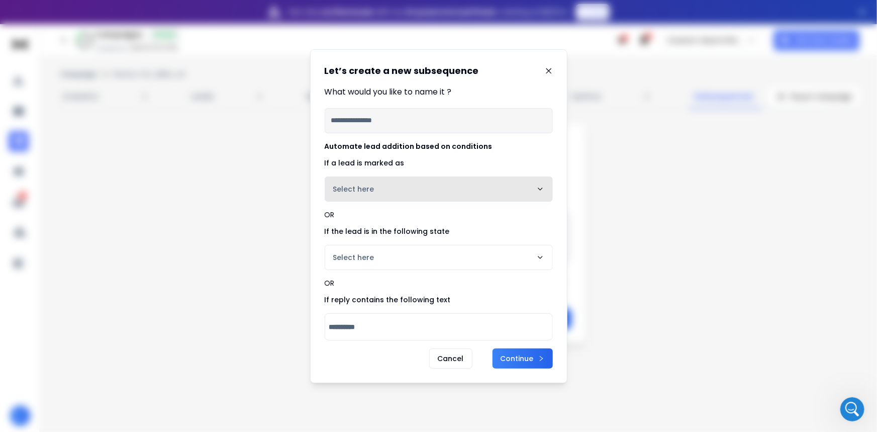
click at [422, 189] on button "Select here" at bounding box center [439, 188] width 228 height 25
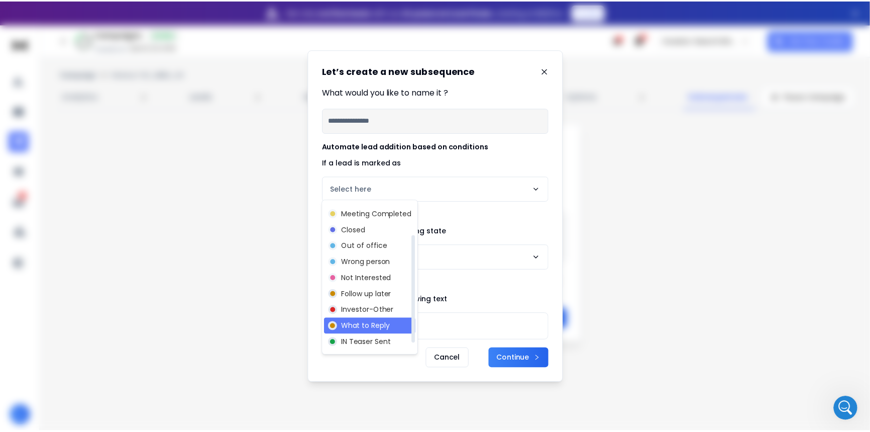
scroll to position [45, 0]
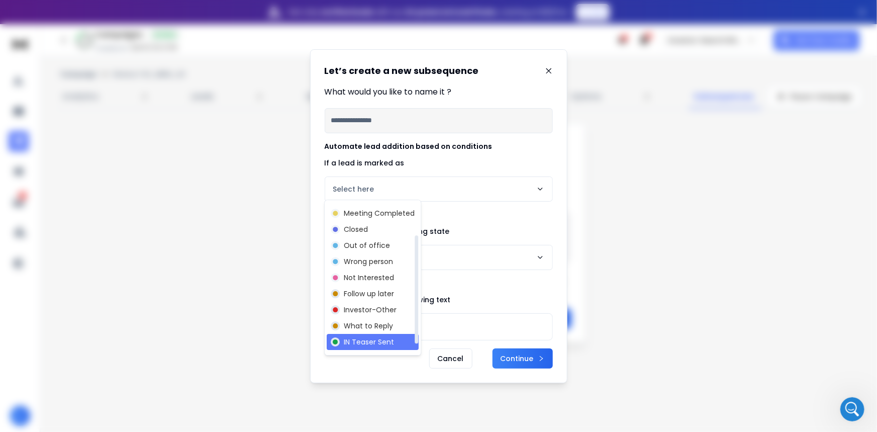
click at [363, 334] on div "IN Teaser Sent" at bounding box center [373, 342] width 92 height 16
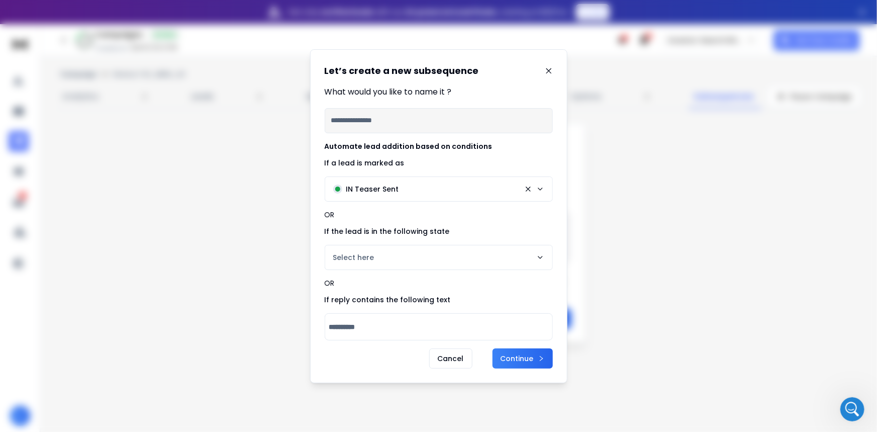
click at [449, 116] on input at bounding box center [439, 120] width 228 height 25
drag, startPoint x: 393, startPoint y: 120, endPoint x: 318, endPoint y: 118, distance: 74.9
click at [318, 118] on div "**********" at bounding box center [438, 216] width 257 height 334
type input "**********"
click at [516, 360] on button "Continue" at bounding box center [522, 358] width 60 height 20
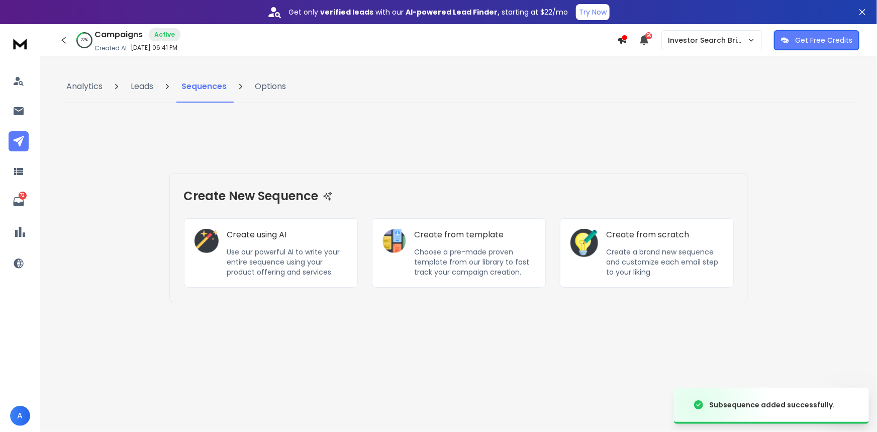
click at [600, 261] on div "Create from scratch Create a brand new sequence and customize each email step t…" at bounding box center [647, 252] width 174 height 69
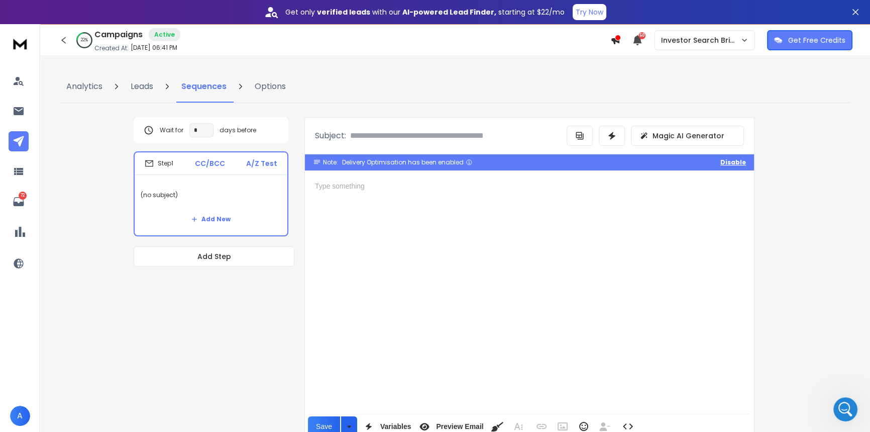
click at [243, 259] on button "Add Step" at bounding box center [214, 256] width 161 height 20
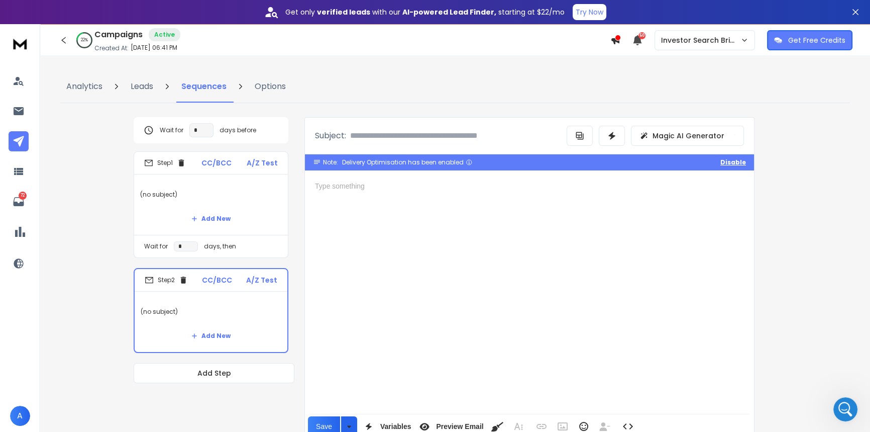
drag, startPoint x: 236, startPoint y: 372, endPoint x: 230, endPoint y: 324, distance: 48.5
click at [237, 369] on button "Add Step" at bounding box center [214, 373] width 161 height 20
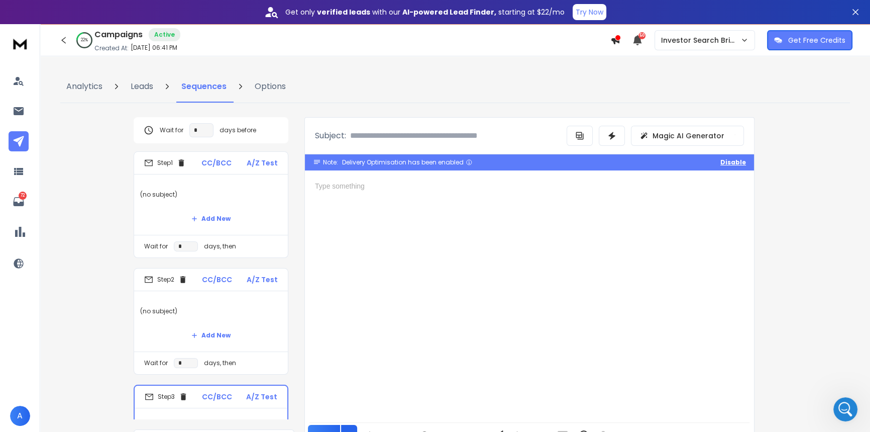
click at [198, 126] on input "*" at bounding box center [201, 130] width 24 height 14
click at [226, 198] on p "(no subject)" at bounding box center [211, 194] width 142 height 28
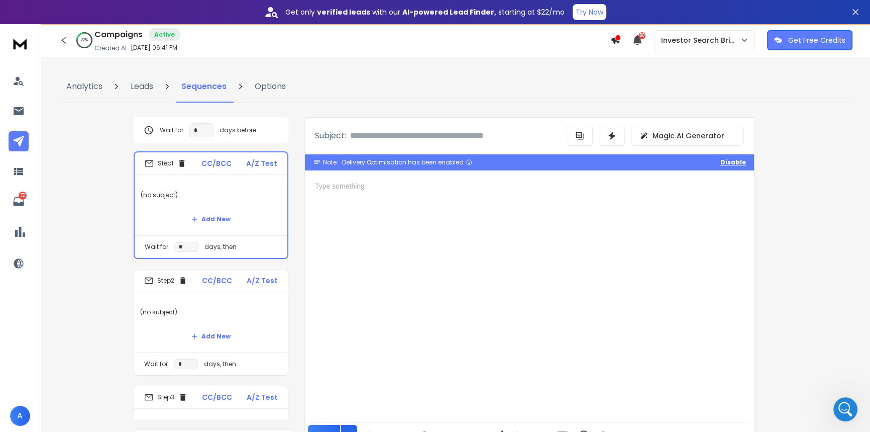
type input "*"
click at [186, 250] on input "*" at bounding box center [186, 247] width 24 height 10
type input "*"
click at [180, 366] on input "*" at bounding box center [186, 364] width 24 height 10
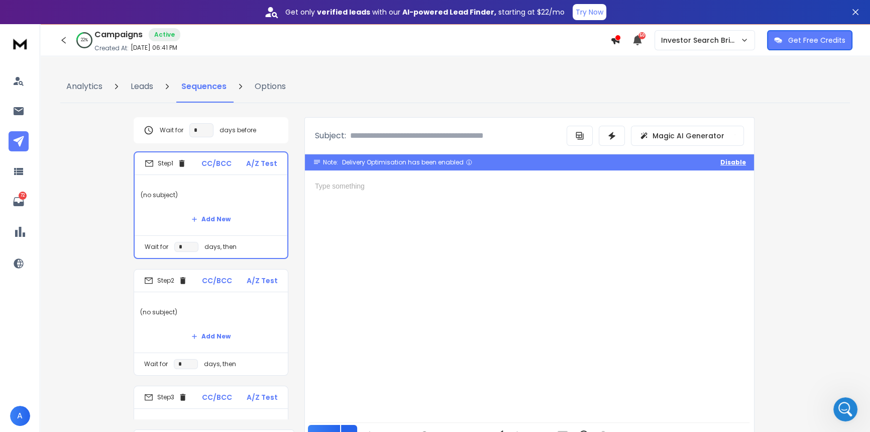
click at [180, 366] on input "*" at bounding box center [186, 364] width 24 height 10
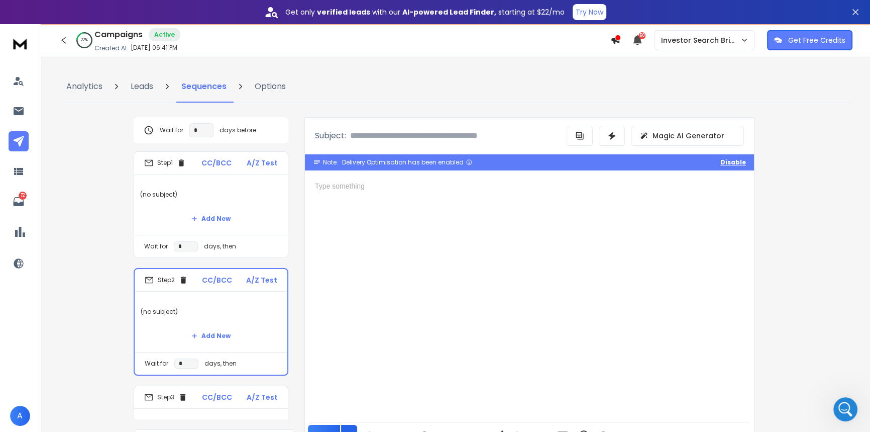
type input "*"
click at [358, 340] on div at bounding box center [529, 295] width 449 height 250
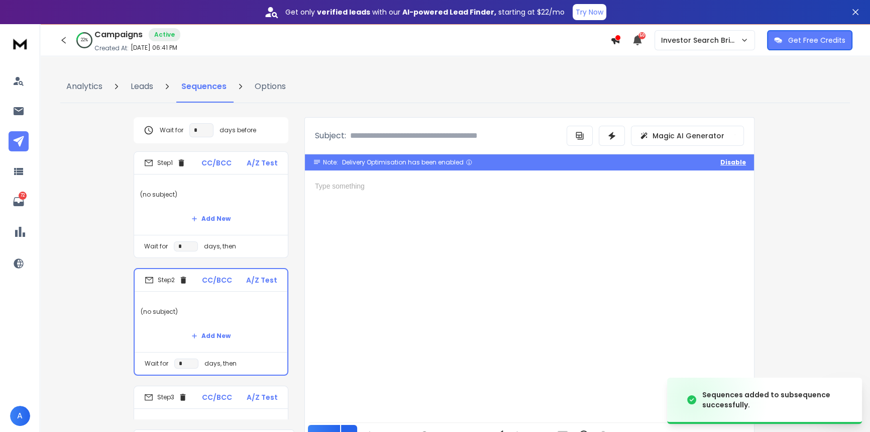
click at [248, 196] on p "(no subject)" at bounding box center [211, 194] width 142 height 28
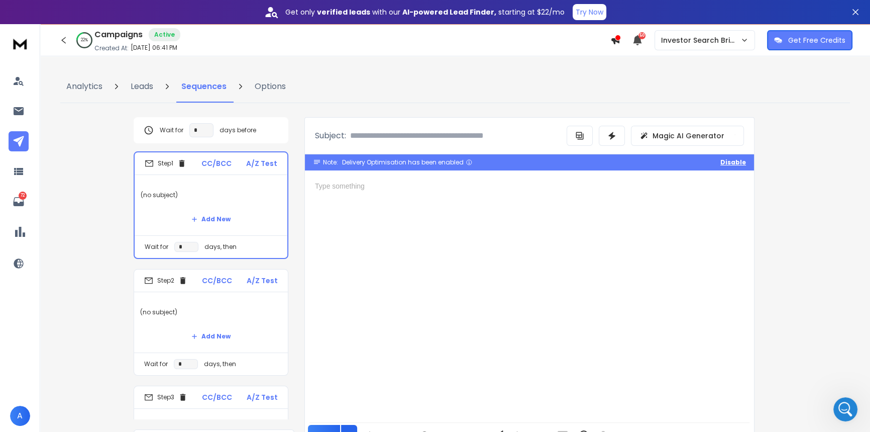
click at [345, 187] on div at bounding box center [529, 185] width 429 height 11
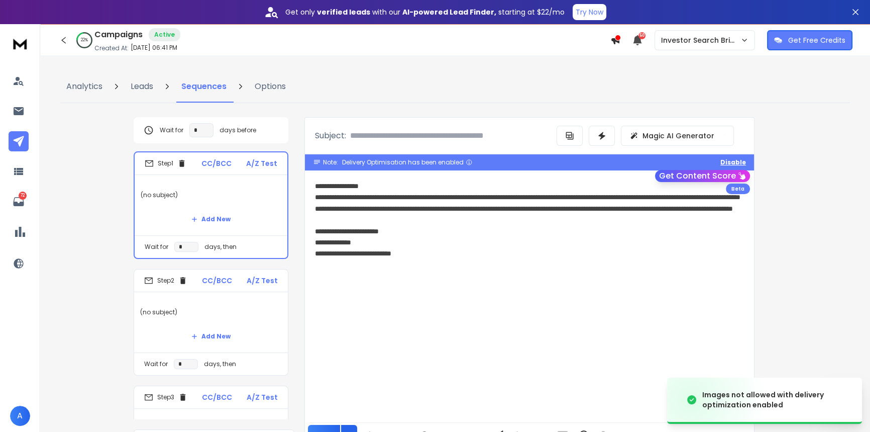
click at [261, 318] on p "(no subject)" at bounding box center [211, 312] width 142 height 28
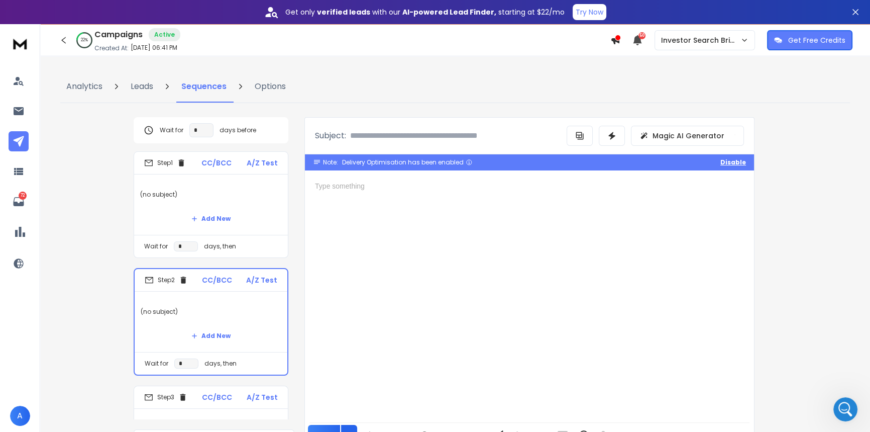
click at [357, 208] on div at bounding box center [529, 295] width 449 height 250
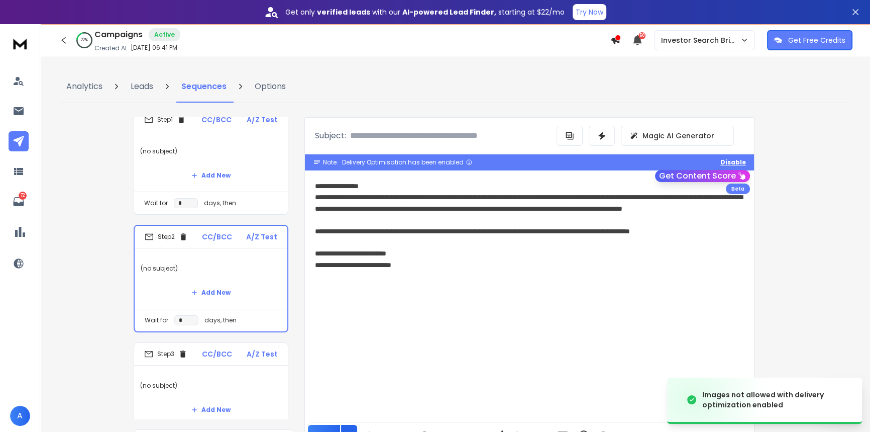
scroll to position [49, 0]
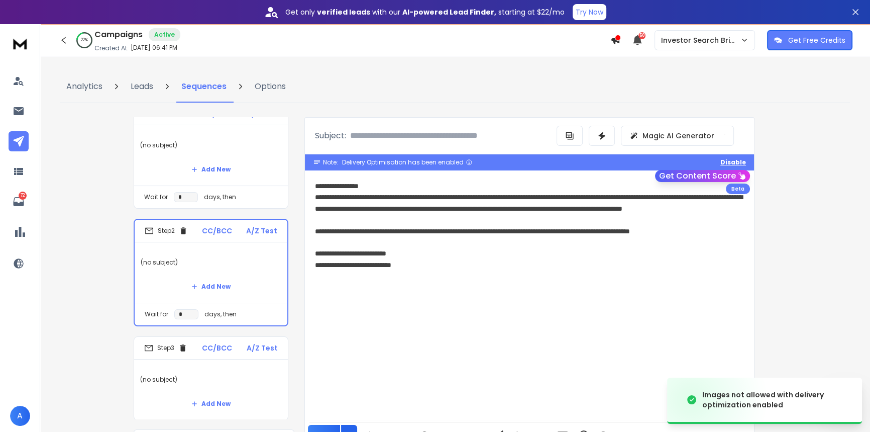
click at [245, 377] on p "(no subject)" at bounding box center [211, 379] width 142 height 28
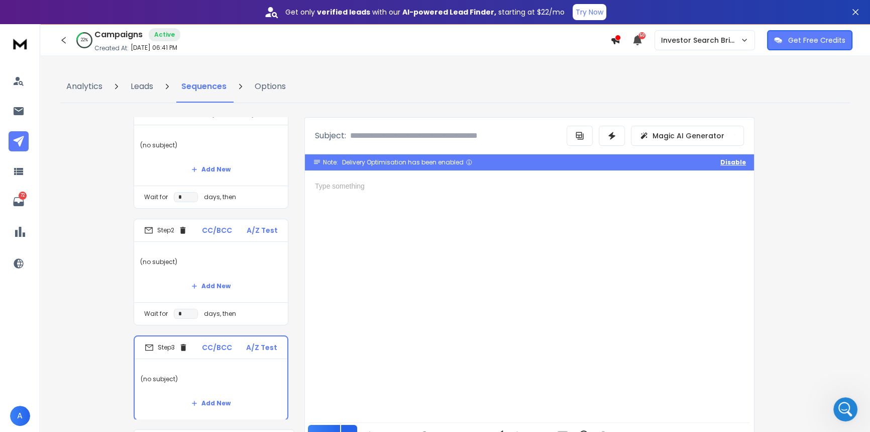
click at [230, 144] on p "(no subject)" at bounding box center [211, 145] width 142 height 28
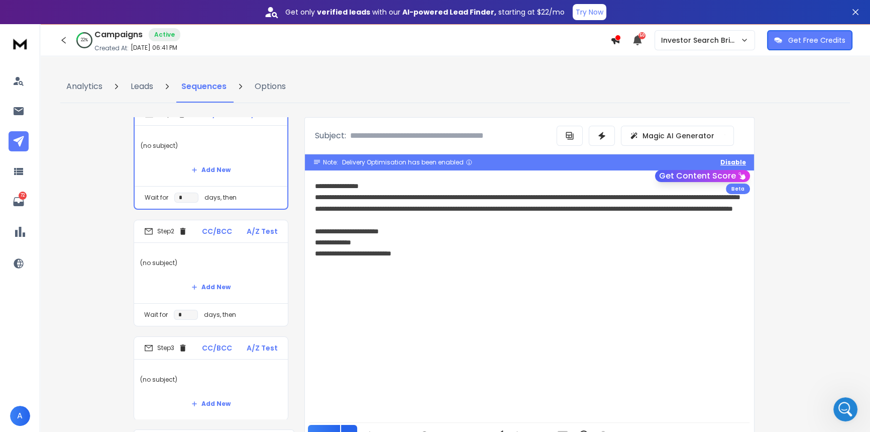
click at [260, 374] on p "(no subject)" at bounding box center [211, 379] width 142 height 28
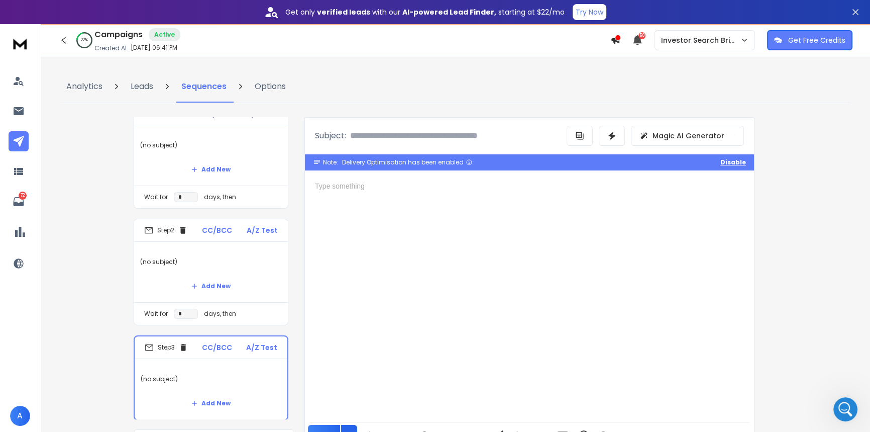
click at [360, 220] on div at bounding box center [529, 295] width 449 height 250
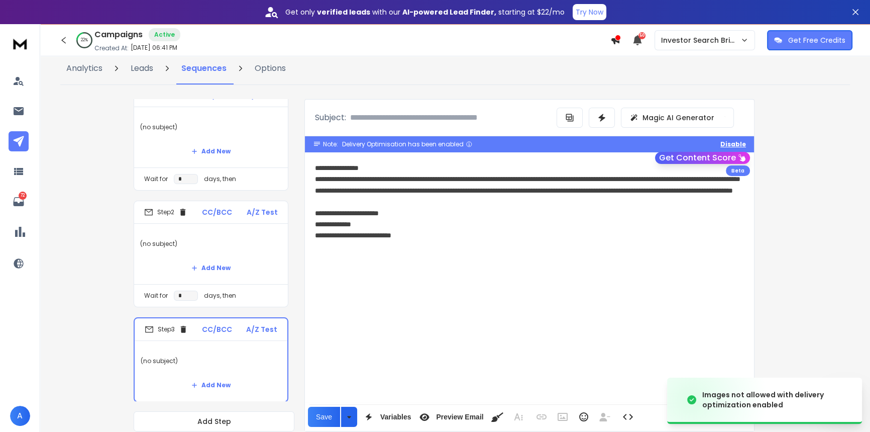
scroll to position [35, 0]
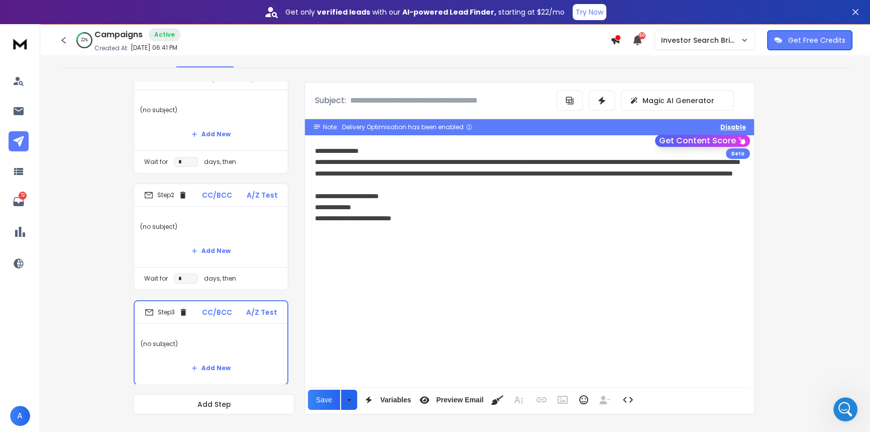
click at [235, 223] on p "(no subject)" at bounding box center [211, 227] width 142 height 28
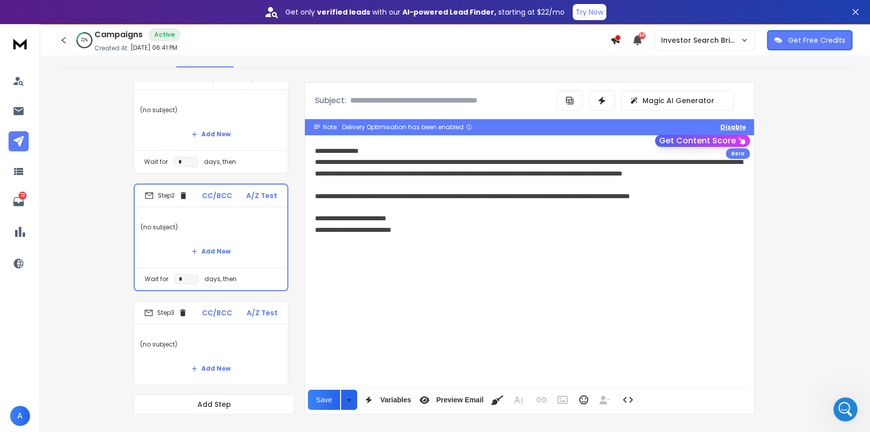
click at [248, 121] on p "(no subject)" at bounding box center [211, 110] width 142 height 28
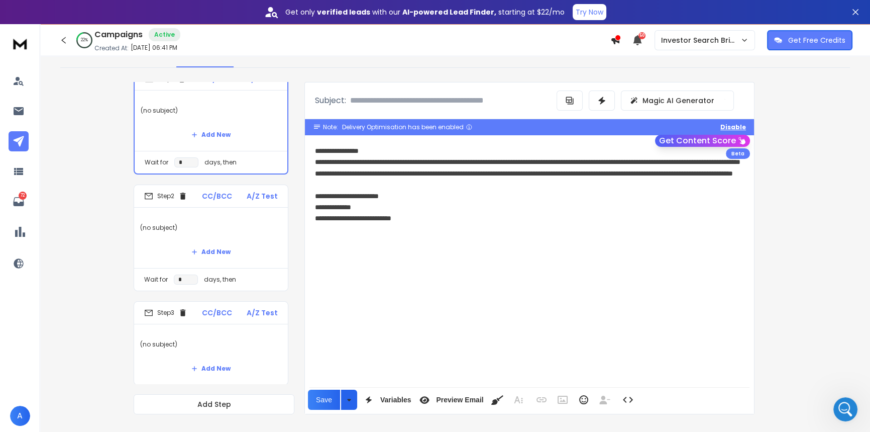
click at [226, 344] on p "(no subject)" at bounding box center [211, 344] width 142 height 28
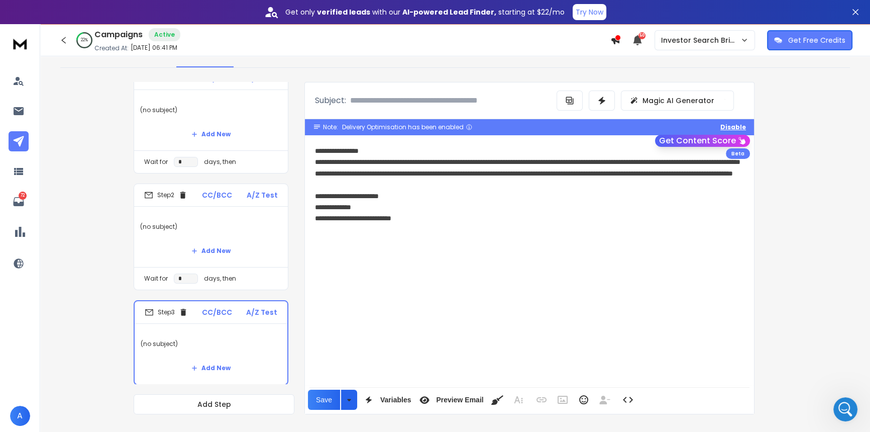
click at [258, 121] on p "(no subject)" at bounding box center [211, 110] width 142 height 28
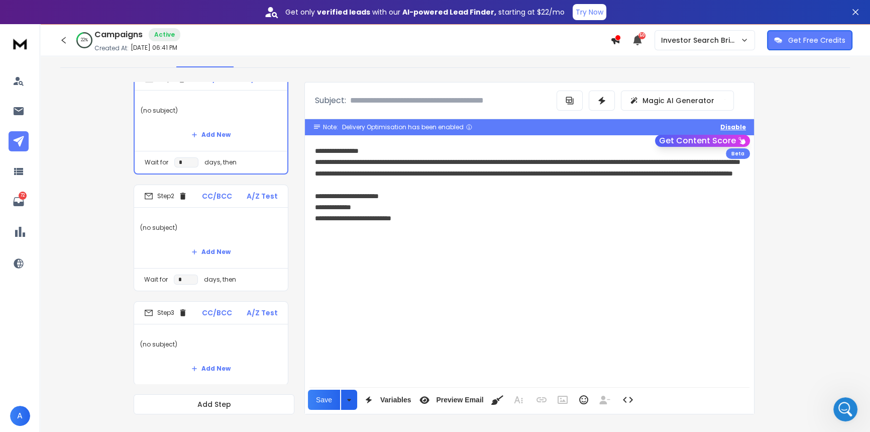
click at [214, 344] on p "(no subject)" at bounding box center [211, 344] width 142 height 28
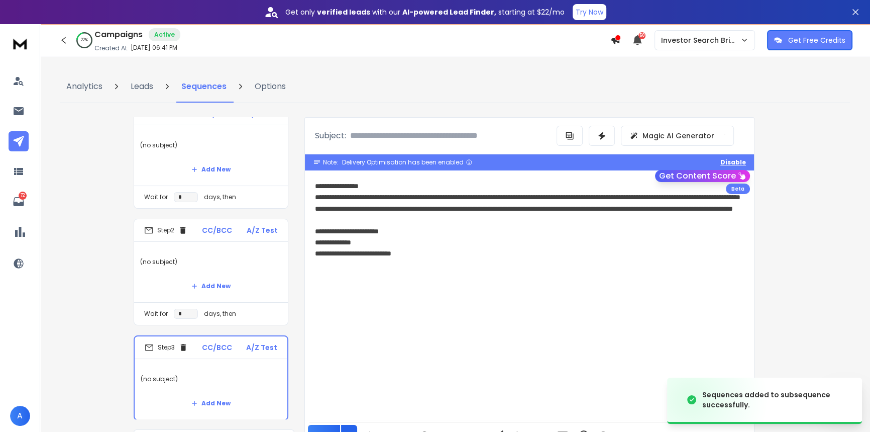
scroll to position [0, 0]
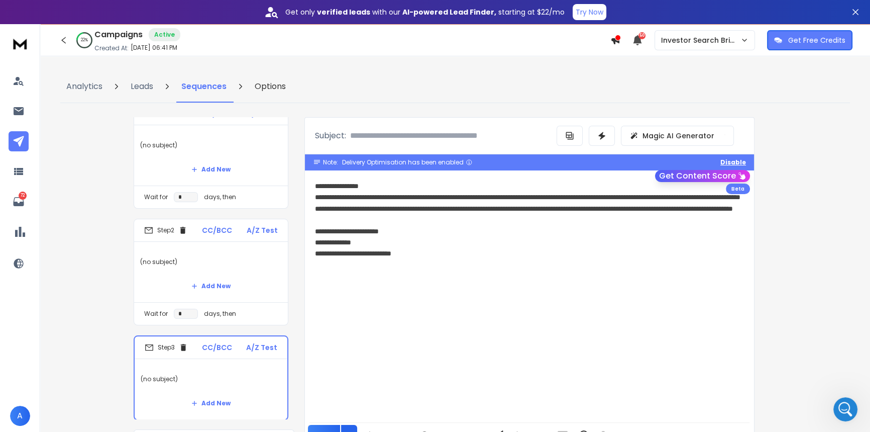
click at [261, 88] on p "Options" at bounding box center [270, 86] width 31 height 12
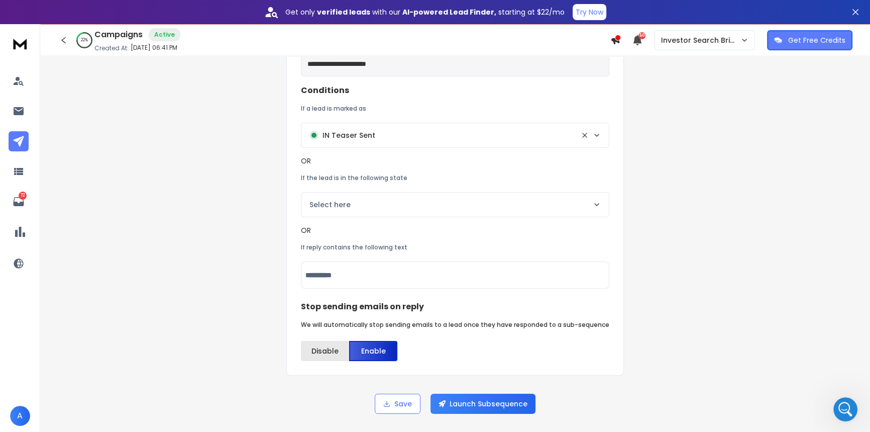
scroll to position [109, 0]
click at [398, 405] on button "Save" at bounding box center [398, 403] width 46 height 20
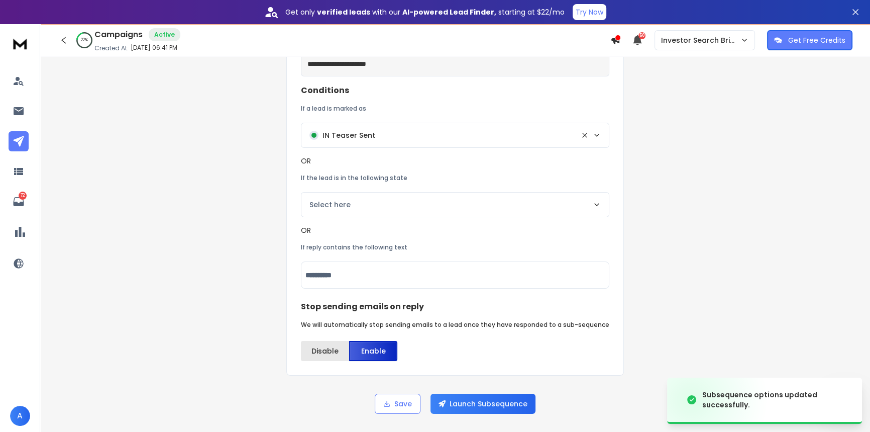
click at [453, 402] on button "Launch Subsequence" at bounding box center [483, 403] width 105 height 20
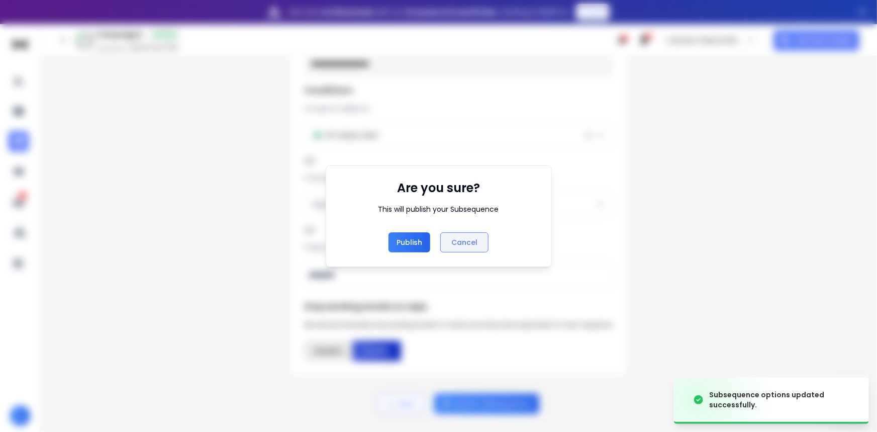
click at [404, 239] on button "Publish" at bounding box center [409, 242] width 42 height 20
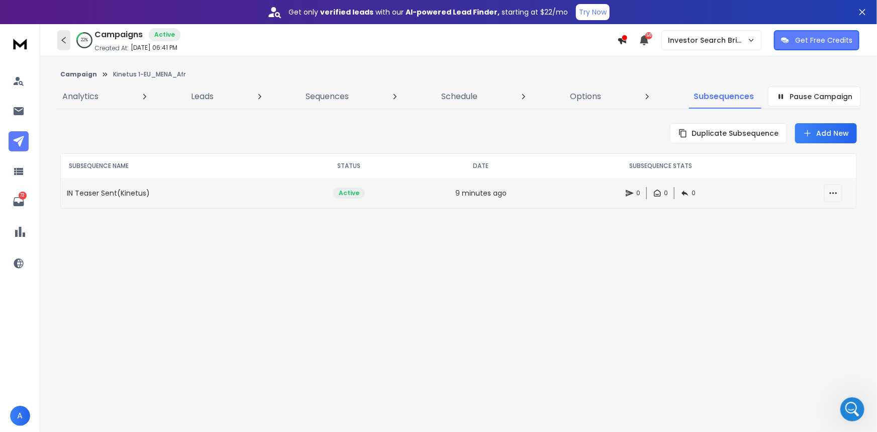
click at [64, 37] on icon at bounding box center [63, 40] width 9 height 9
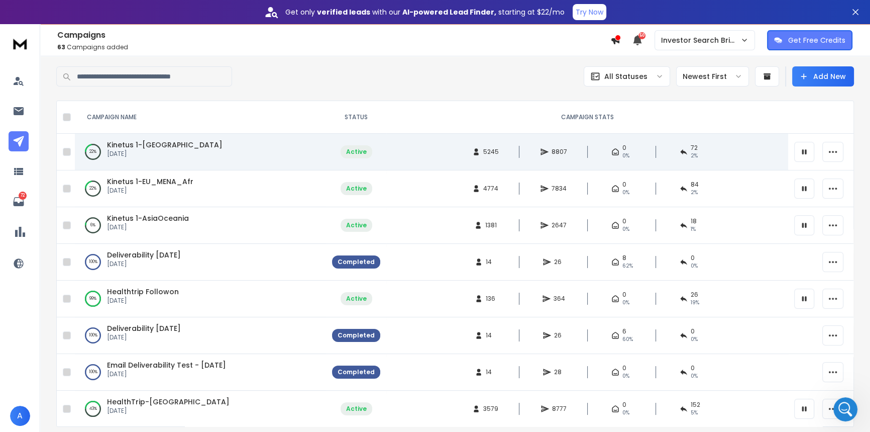
click at [185, 140] on div "22 % Kinetus 1-[GEOGRAPHIC_DATA] [DATE]" at bounding box center [200, 152] width 231 height 24
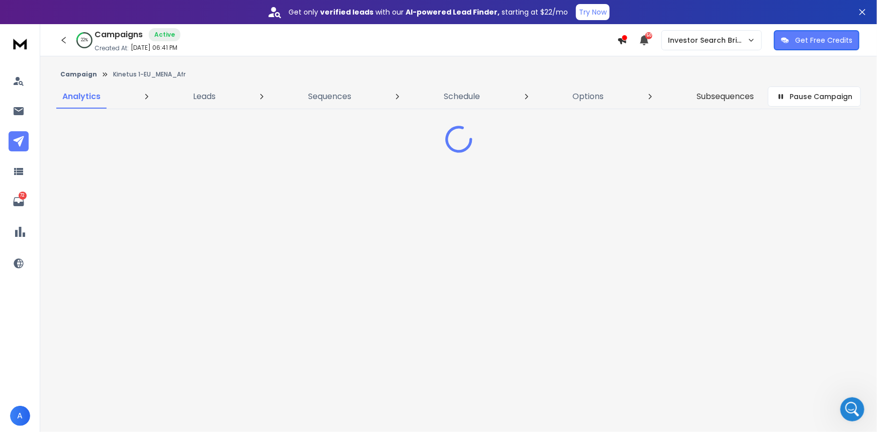
click at [714, 96] on p "Subsequences" at bounding box center [724, 96] width 57 height 12
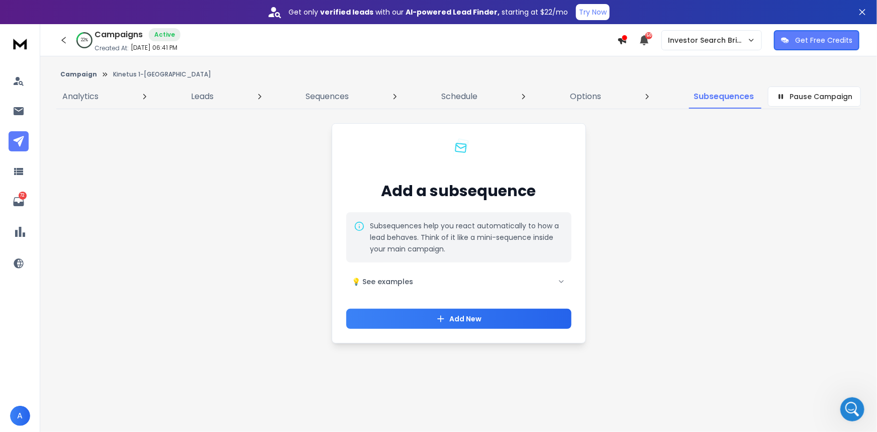
click at [450, 320] on button "Add New" at bounding box center [458, 318] width 225 height 20
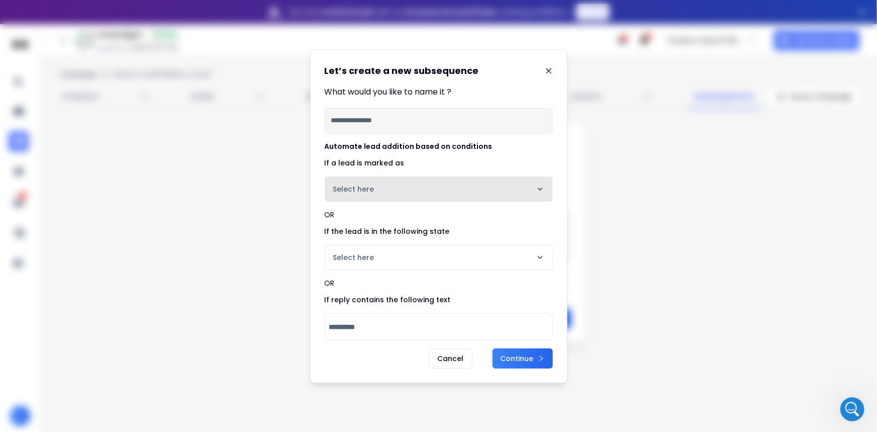
click at [452, 180] on button "Select here" at bounding box center [439, 188] width 228 height 25
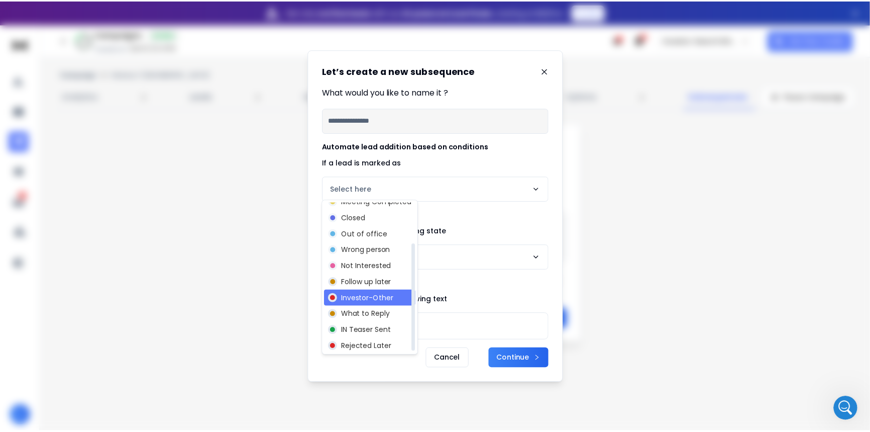
scroll to position [58, 0]
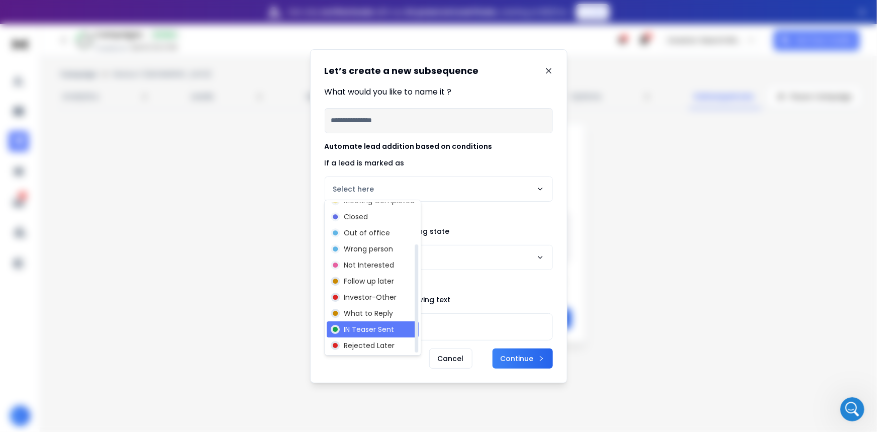
click at [370, 326] on p "IN Teaser Sent" at bounding box center [369, 329] width 50 height 10
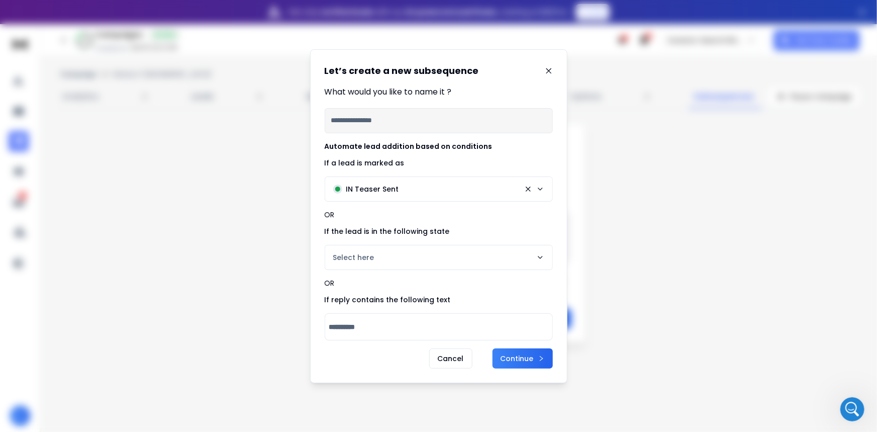
click at [519, 357] on button "Continue" at bounding box center [522, 358] width 60 height 20
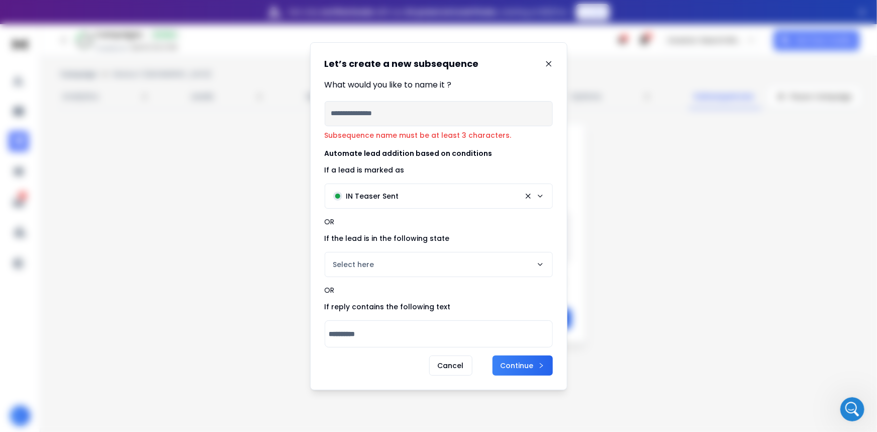
drag, startPoint x: 462, startPoint y: 110, endPoint x: 457, endPoint y: 115, distance: 7.5
click at [457, 115] on input at bounding box center [439, 113] width 228 height 25
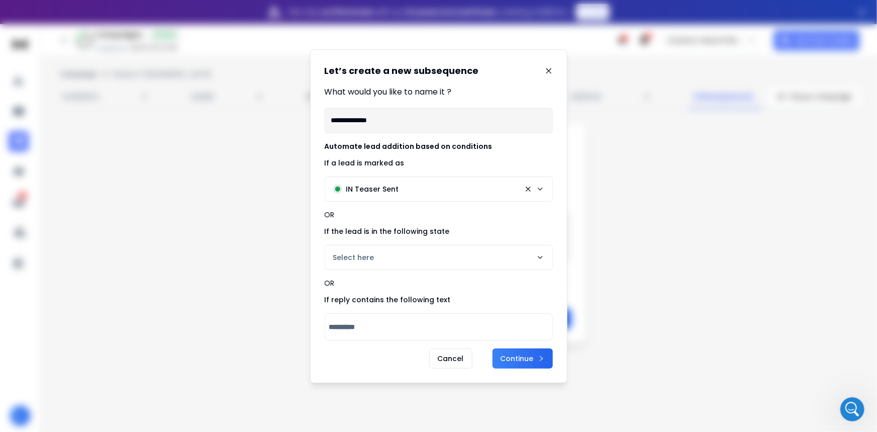
click at [433, 118] on input "**********" at bounding box center [439, 120] width 228 height 25
type input "**********"
click at [523, 355] on button "Continue" at bounding box center [522, 358] width 60 height 20
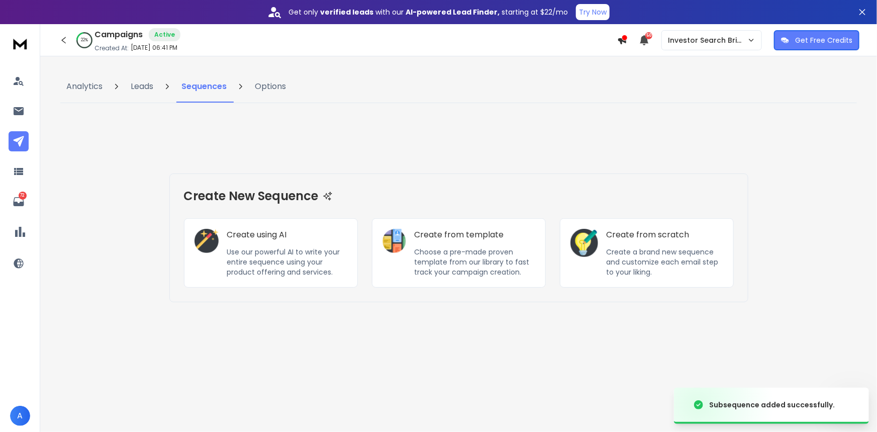
click at [632, 263] on p "Create a brand new sequence and customize each email step to your liking." at bounding box center [664, 262] width 117 height 30
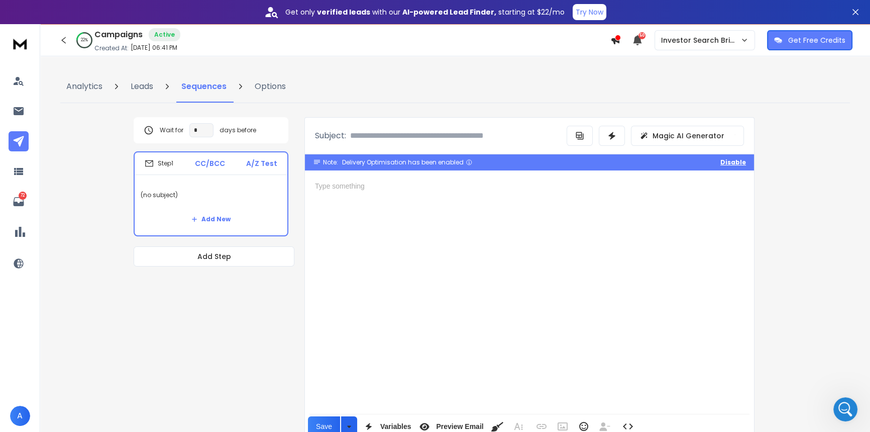
click at [251, 222] on div "Add New" at bounding box center [211, 219] width 141 height 20
click at [218, 223] on button "Add New" at bounding box center [210, 219] width 55 height 20
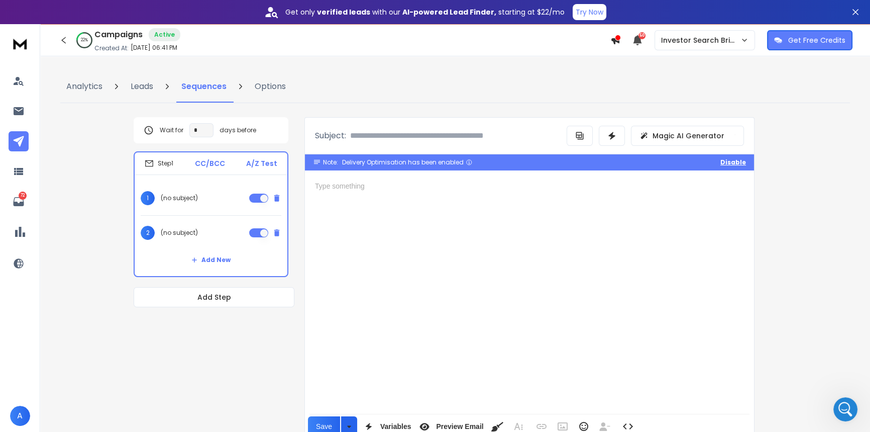
click at [276, 232] on icon at bounding box center [277, 232] width 6 height 7
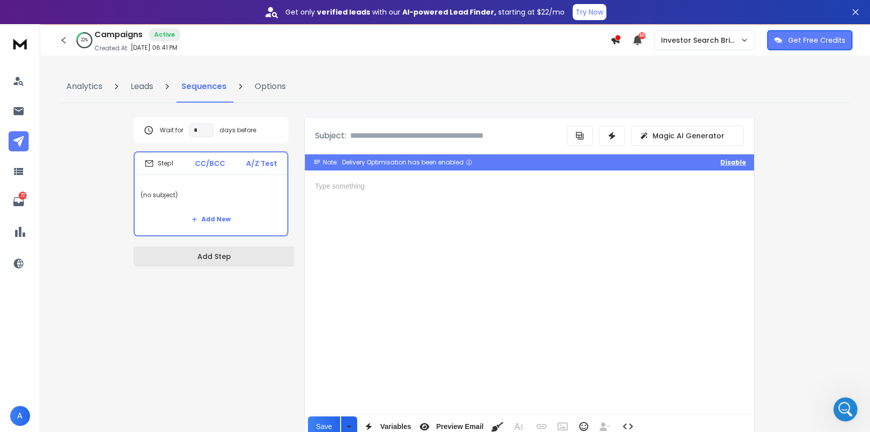
click at [209, 256] on button "Add Step" at bounding box center [214, 256] width 161 height 20
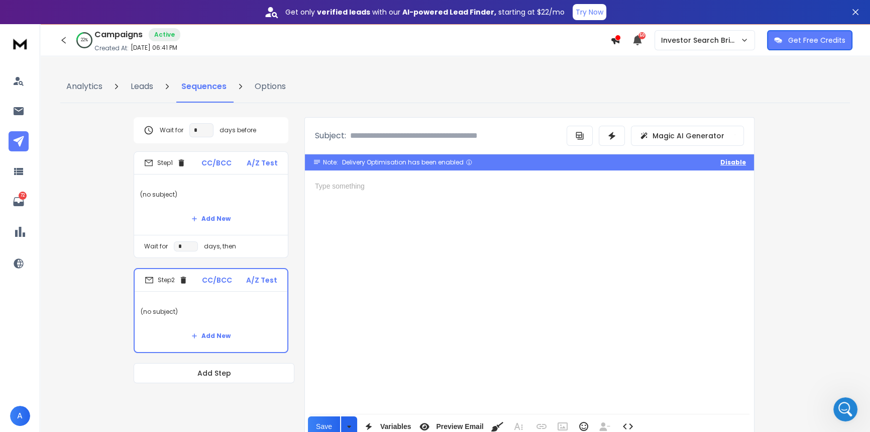
click at [223, 379] on button "Add Step" at bounding box center [214, 373] width 161 height 20
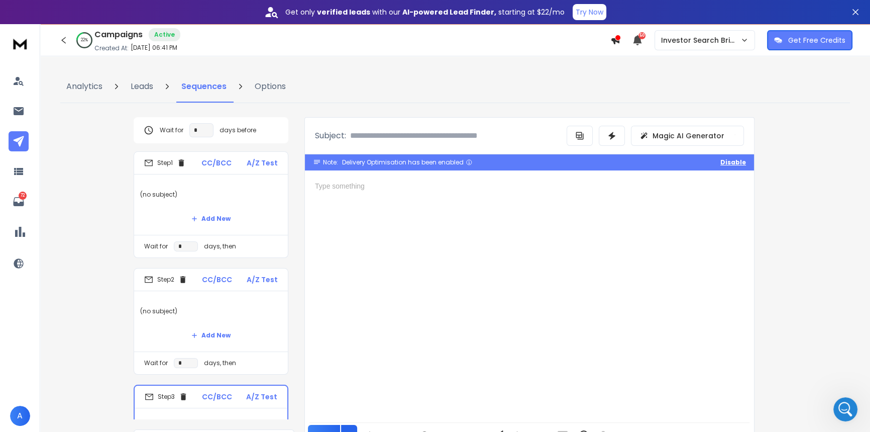
click at [203, 132] on input "*" at bounding box center [201, 130] width 24 height 14
type input "*"
click at [185, 248] on input "*" at bounding box center [186, 246] width 24 height 10
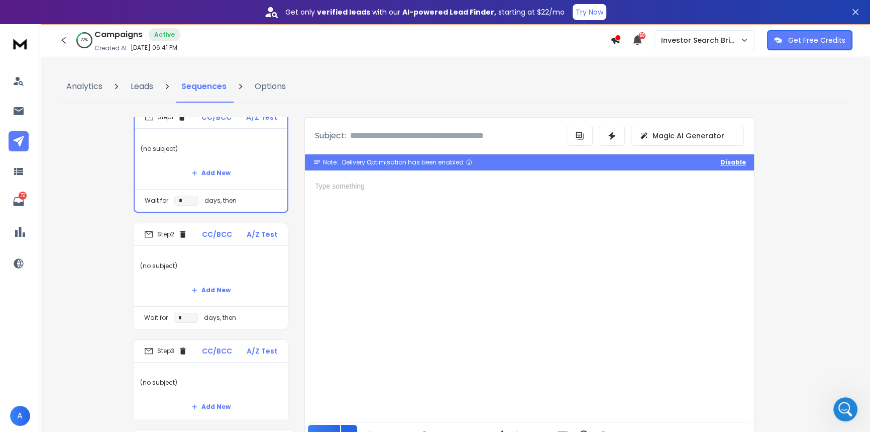
scroll to position [49, 0]
type input "*"
click at [185, 316] on input "*" at bounding box center [186, 314] width 24 height 10
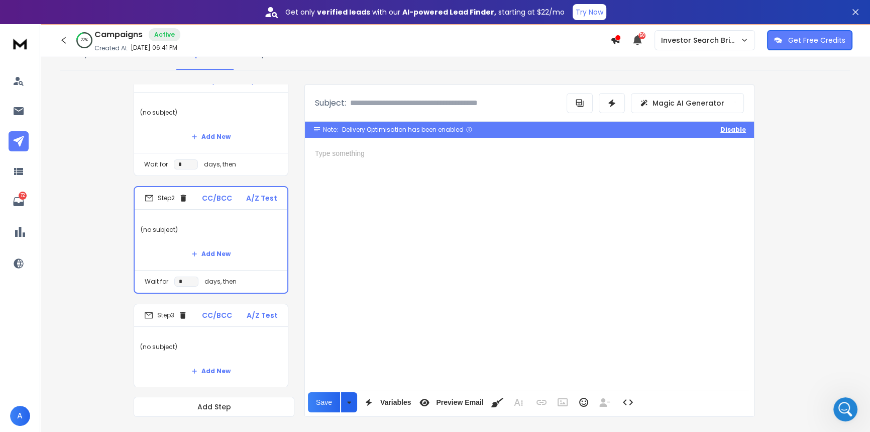
scroll to position [35, 0]
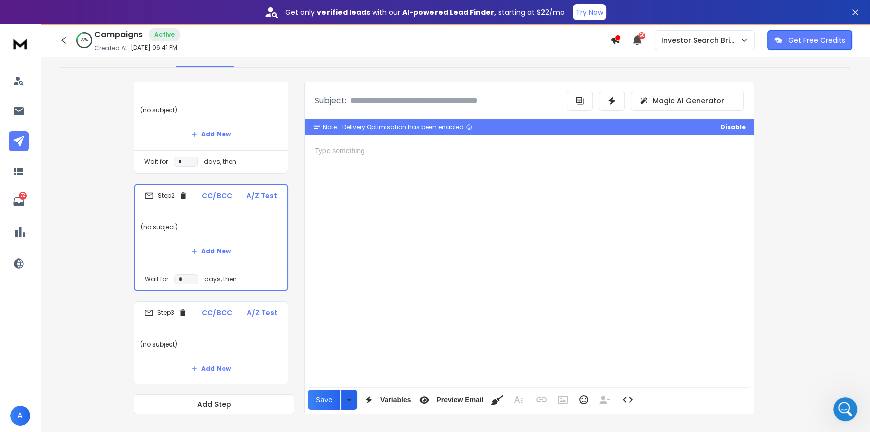
type input "*"
click at [355, 302] on div at bounding box center [529, 260] width 449 height 250
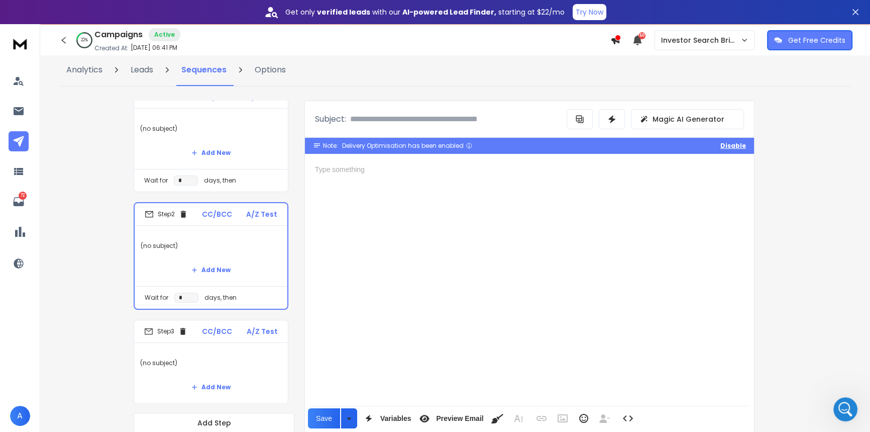
scroll to position [0, 0]
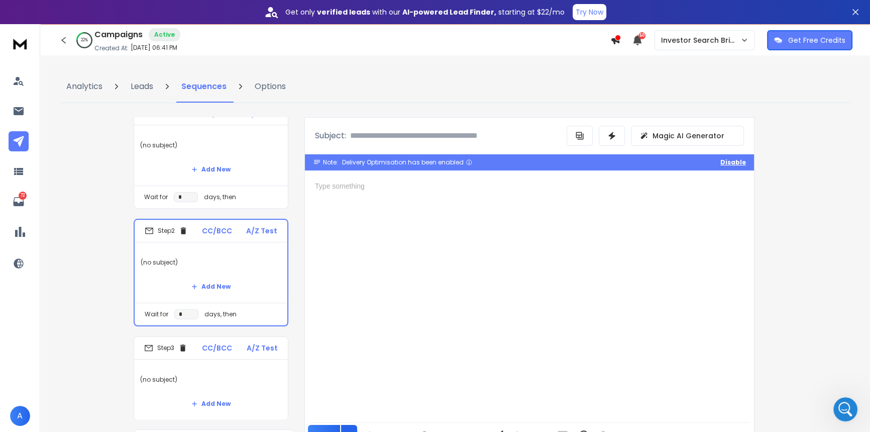
click at [258, 163] on div "Add New" at bounding box center [211, 169] width 142 height 20
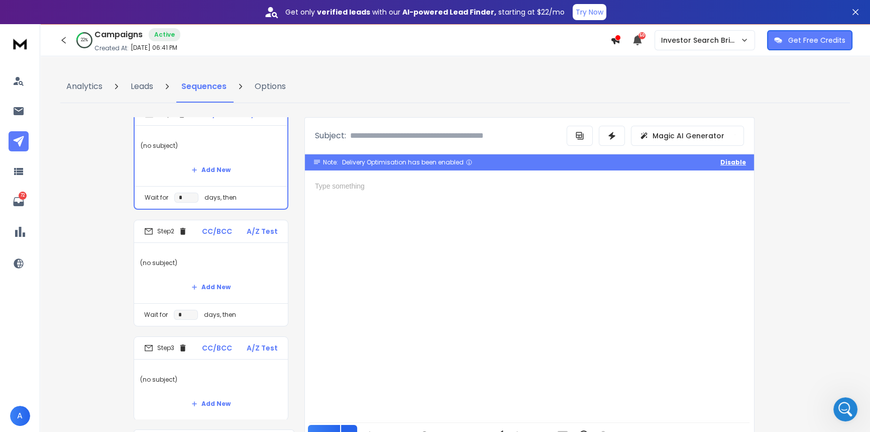
click at [357, 222] on div at bounding box center [529, 295] width 449 height 250
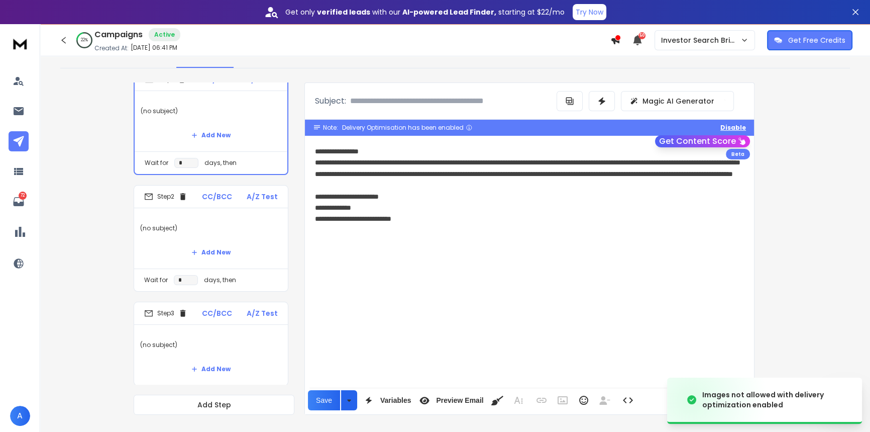
scroll to position [35, 0]
click at [229, 234] on p "(no subject)" at bounding box center [211, 228] width 142 height 28
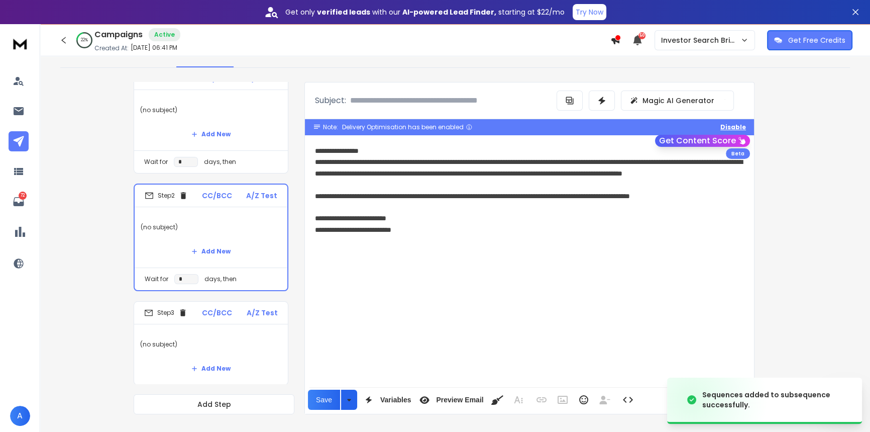
click at [251, 344] on p "(no subject)" at bounding box center [211, 344] width 142 height 28
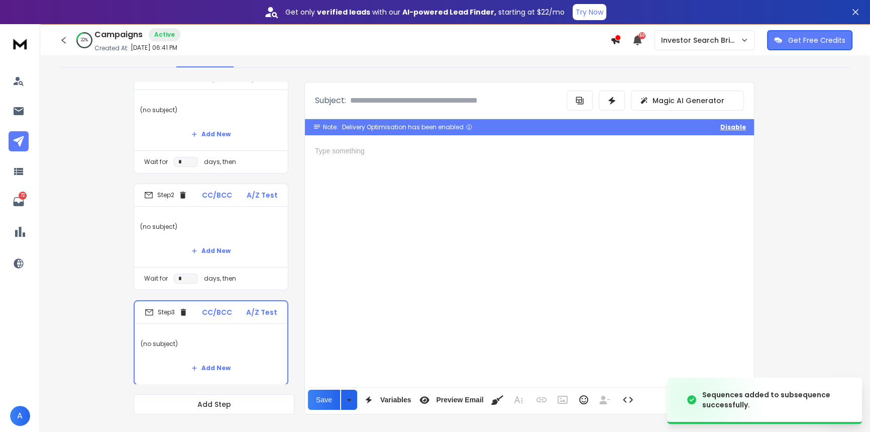
click at [365, 181] on div at bounding box center [529, 260] width 449 height 250
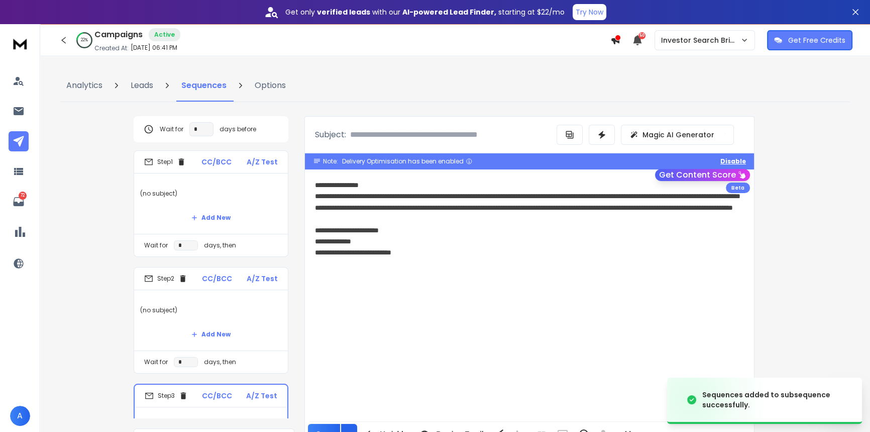
scroll to position [0, 0]
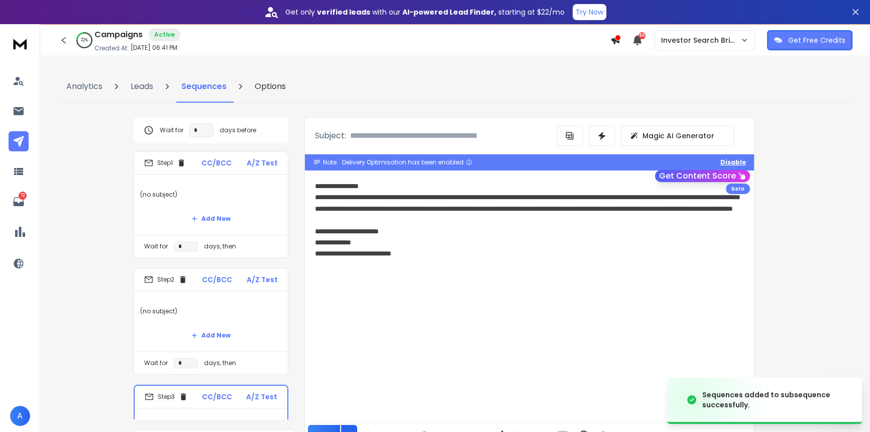
click at [261, 80] on p "Options" at bounding box center [270, 86] width 31 height 12
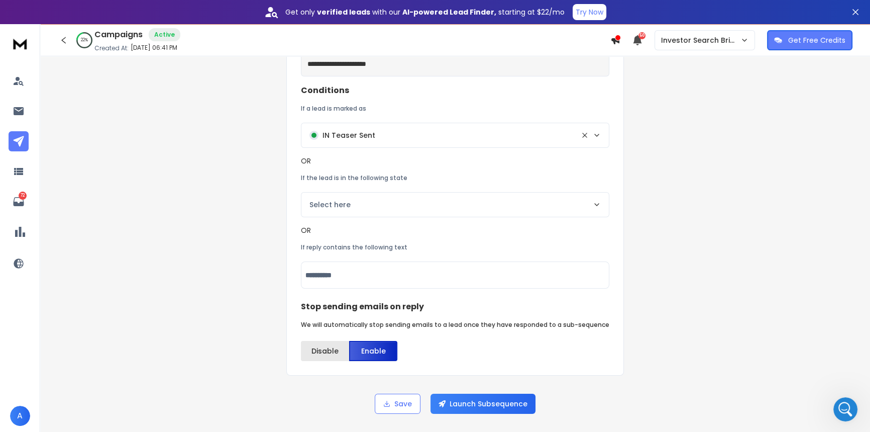
scroll to position [109, 0]
drag, startPoint x: 401, startPoint y: 403, endPoint x: 410, endPoint y: 401, distance: 9.2
click at [402, 402] on button "Save" at bounding box center [398, 403] width 46 height 20
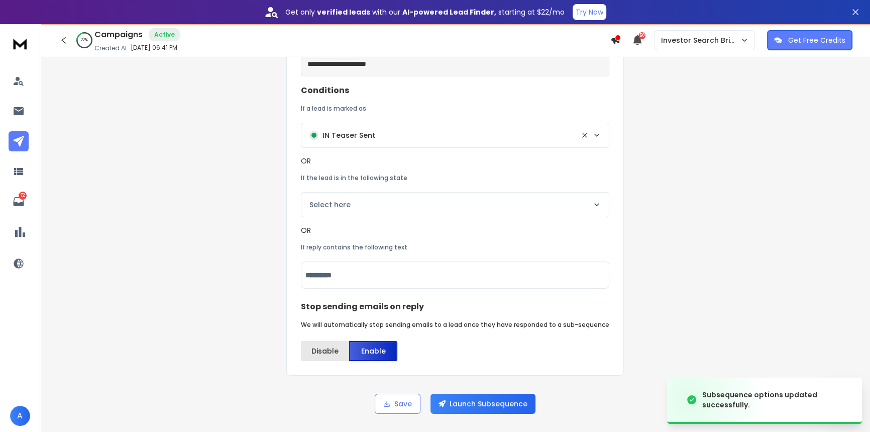
click at [457, 403] on button "Launch Subsequence" at bounding box center [483, 403] width 105 height 20
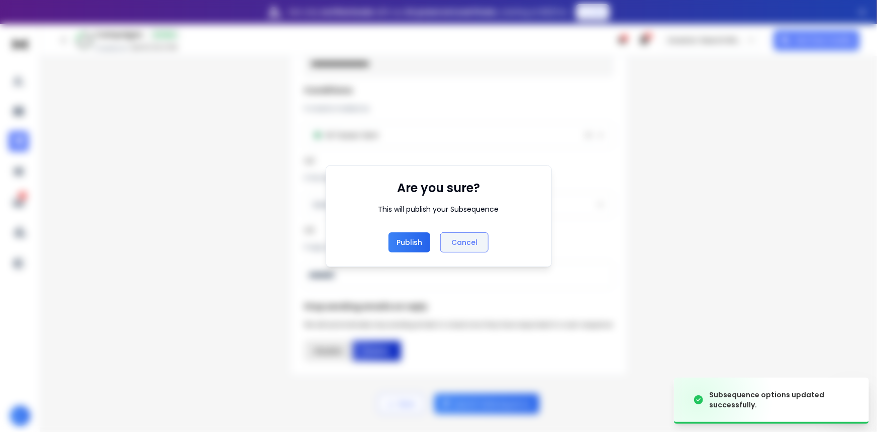
click at [413, 239] on button "Publish" at bounding box center [409, 242] width 42 height 20
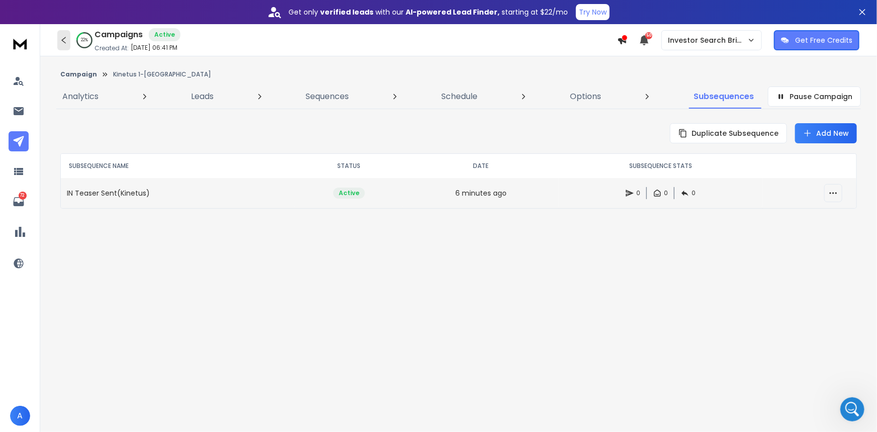
click at [63, 41] on icon at bounding box center [63, 40] width 4 height 7
